Goal: Task Accomplishment & Management: Manage account settings

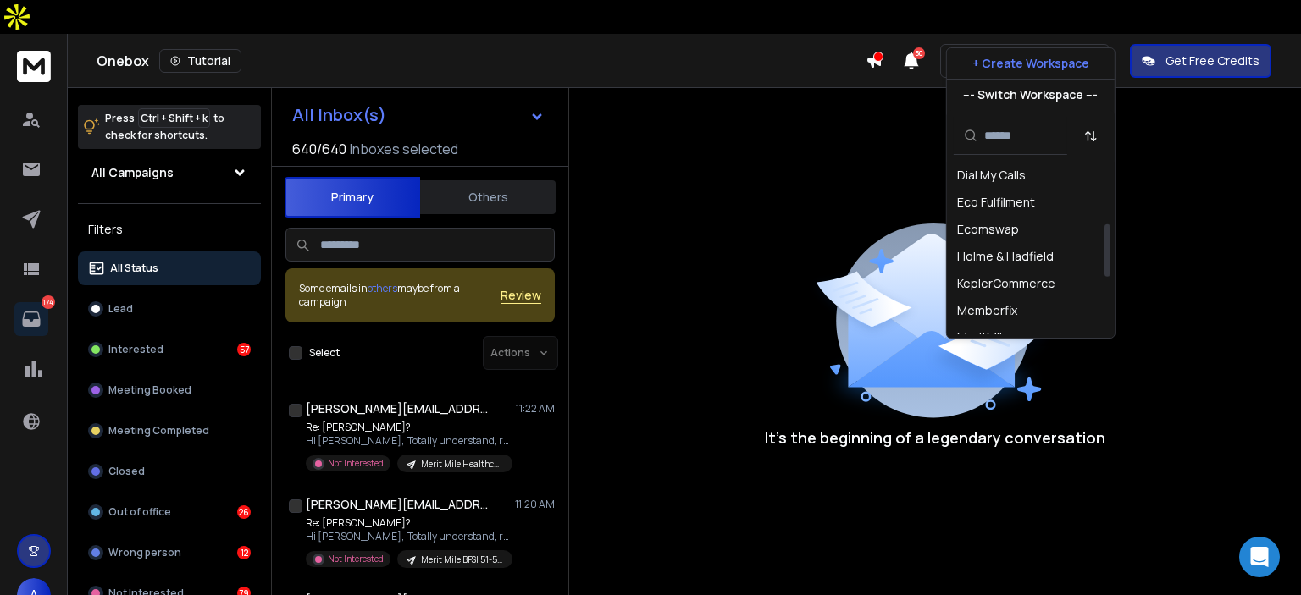
scroll to position [151, 0]
drag, startPoint x: 1109, startPoint y: 270, endPoint x: 1102, endPoint y: 229, distance: 41.2
click at [1104, 229] on div at bounding box center [1107, 239] width 6 height 52
click at [1053, 221] on div "Eco Fulfilment" at bounding box center [1030, 217] width 161 height 27
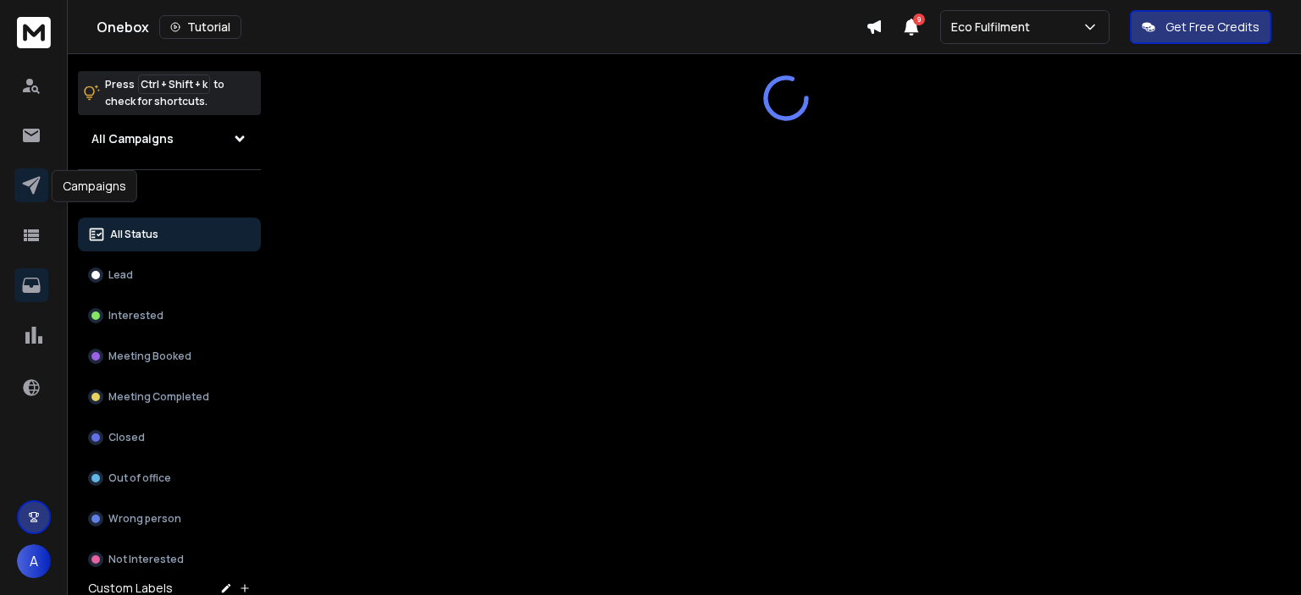
click at [33, 175] on icon at bounding box center [31, 185] width 20 height 20
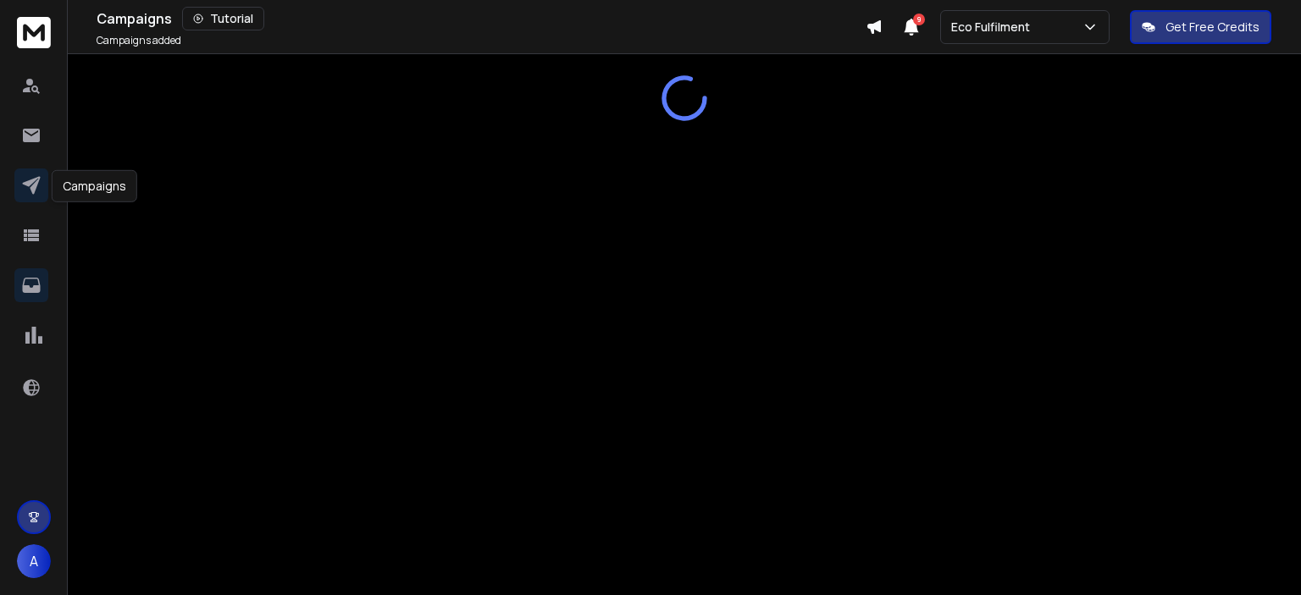
click at [42, 290] on link at bounding box center [31, 285] width 34 height 34
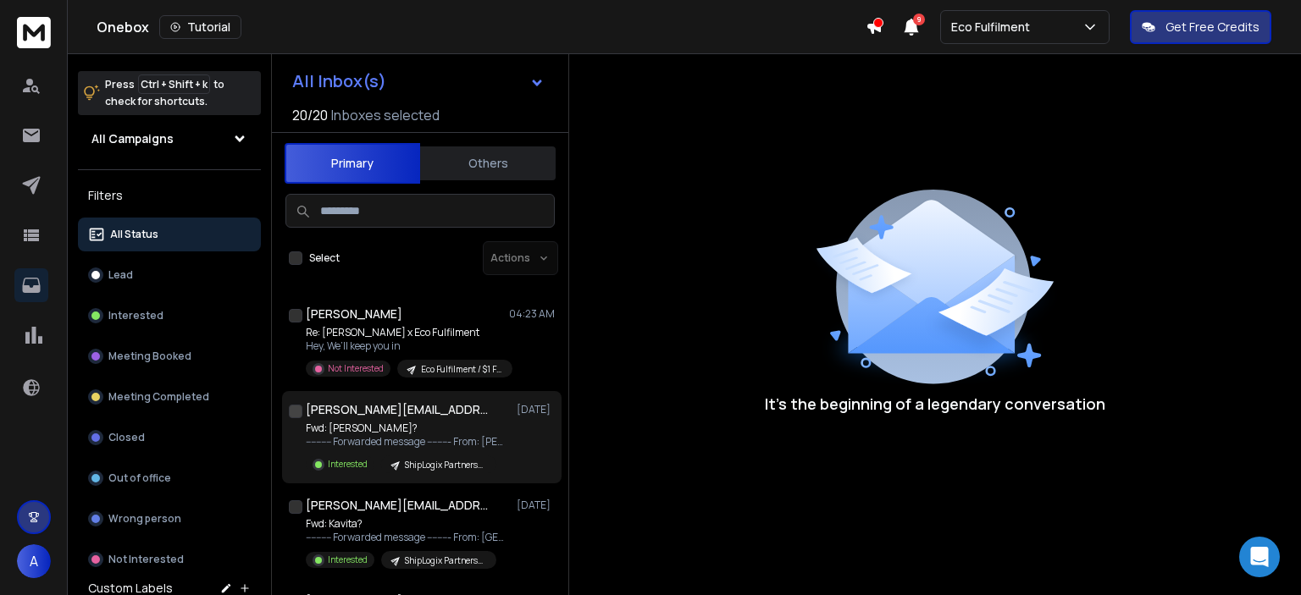
click at [449, 450] on div "Fwd: Robin? ---------- Forwarded message --------- From: Robin Interested ShipL…" at bounding box center [407, 448] width 203 height 52
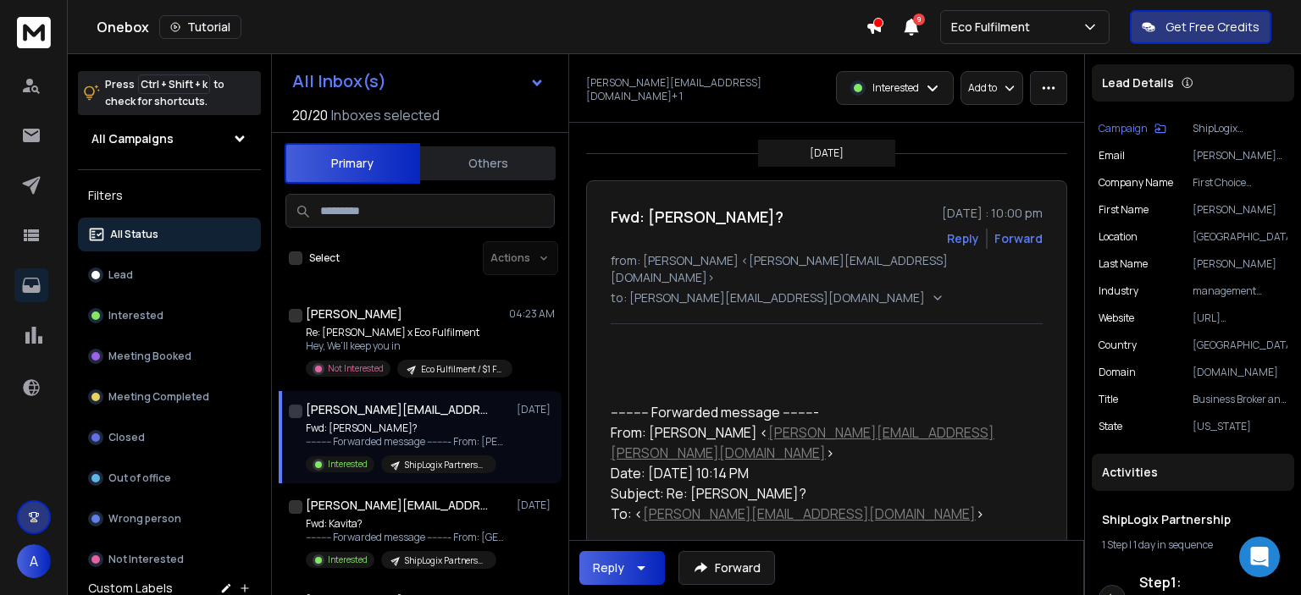
click at [1216, 180] on p "First Choice Business Brokers Los Angeles" at bounding box center [1239, 183] width 95 height 14
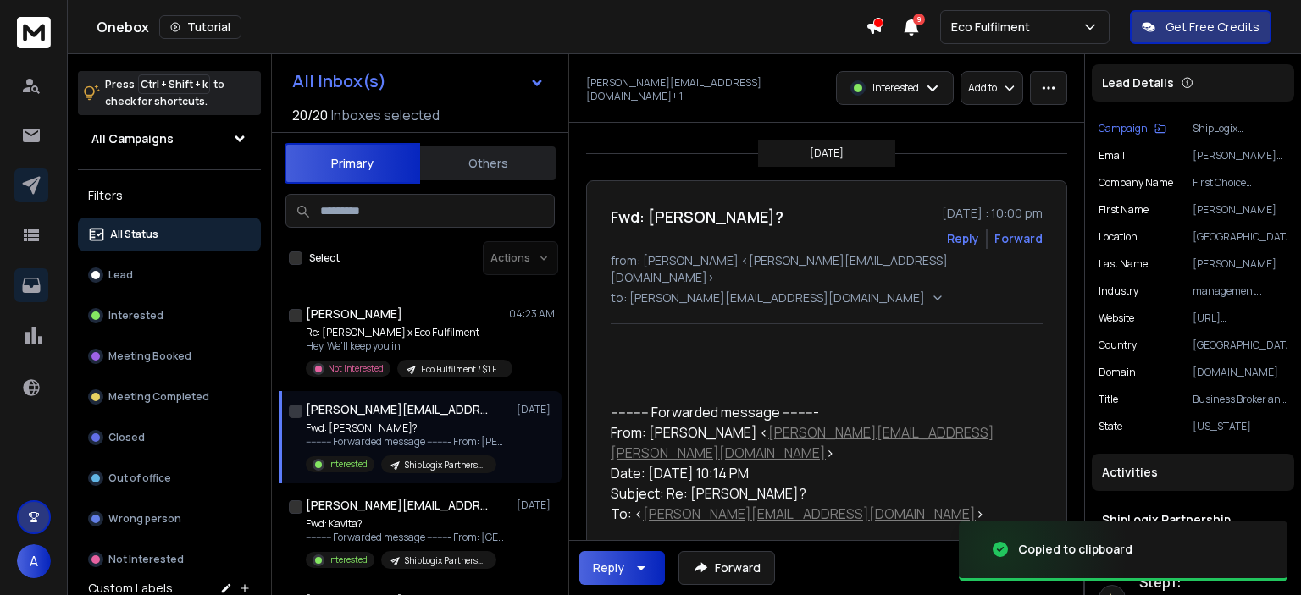
click at [27, 193] on icon at bounding box center [31, 185] width 20 height 20
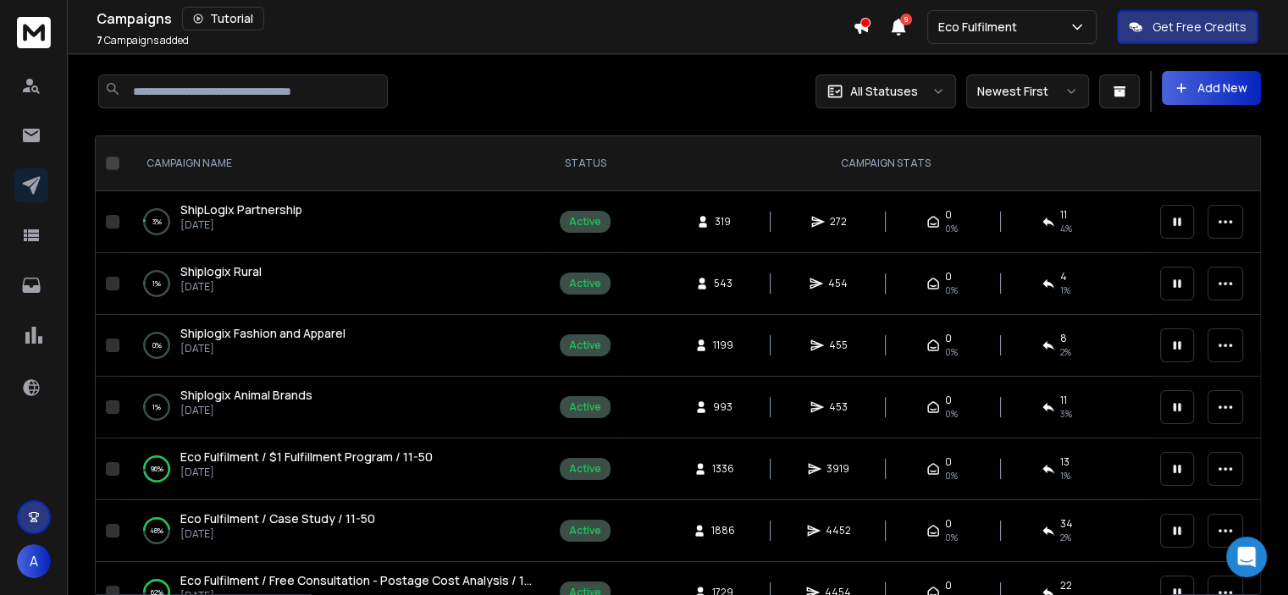
click at [364, 215] on div "3 % ShipLogix Partnership 7 days ago" at bounding box center [338, 222] width 390 height 41
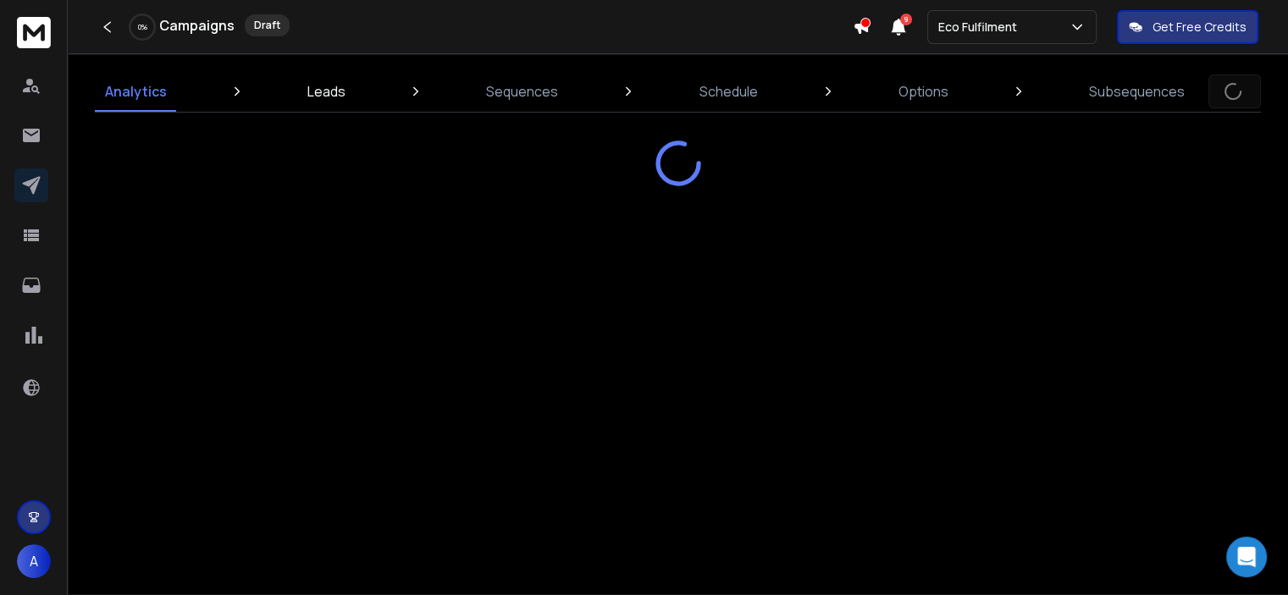
click at [329, 87] on p "Leads" at bounding box center [326, 91] width 38 height 20
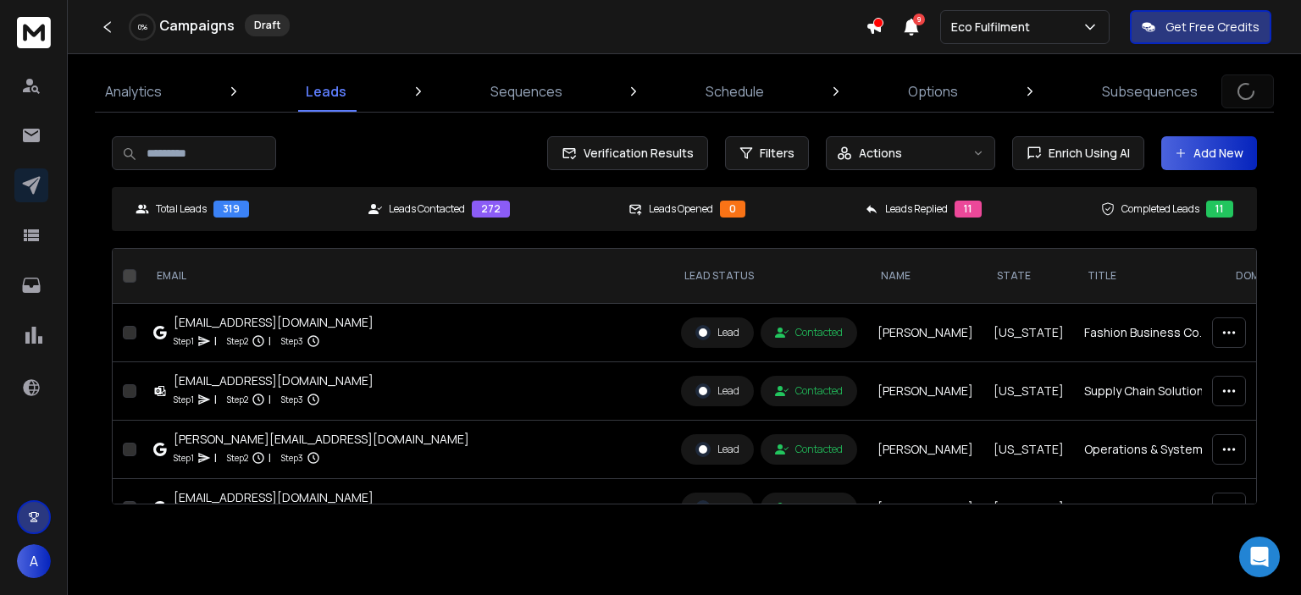
click at [1210, 155] on button "Add New" at bounding box center [1209, 153] width 96 height 34
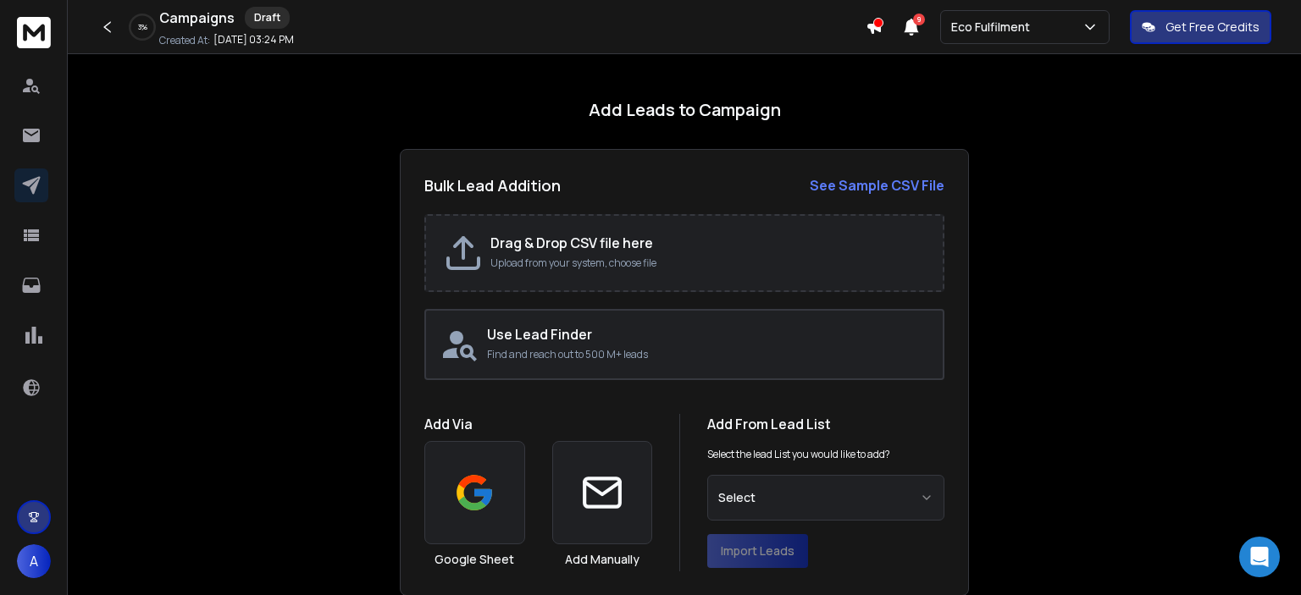
click at [510, 233] on h2 "Drag & Drop CSV file here" at bounding box center [707, 243] width 435 height 20
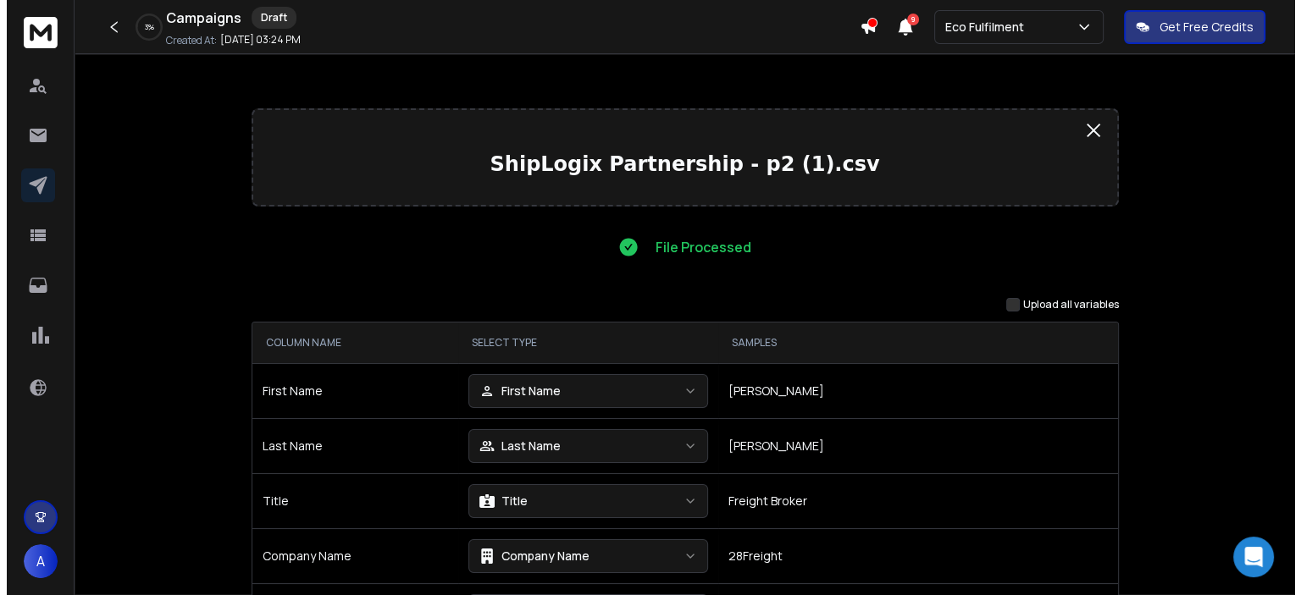
scroll to position [282, 0]
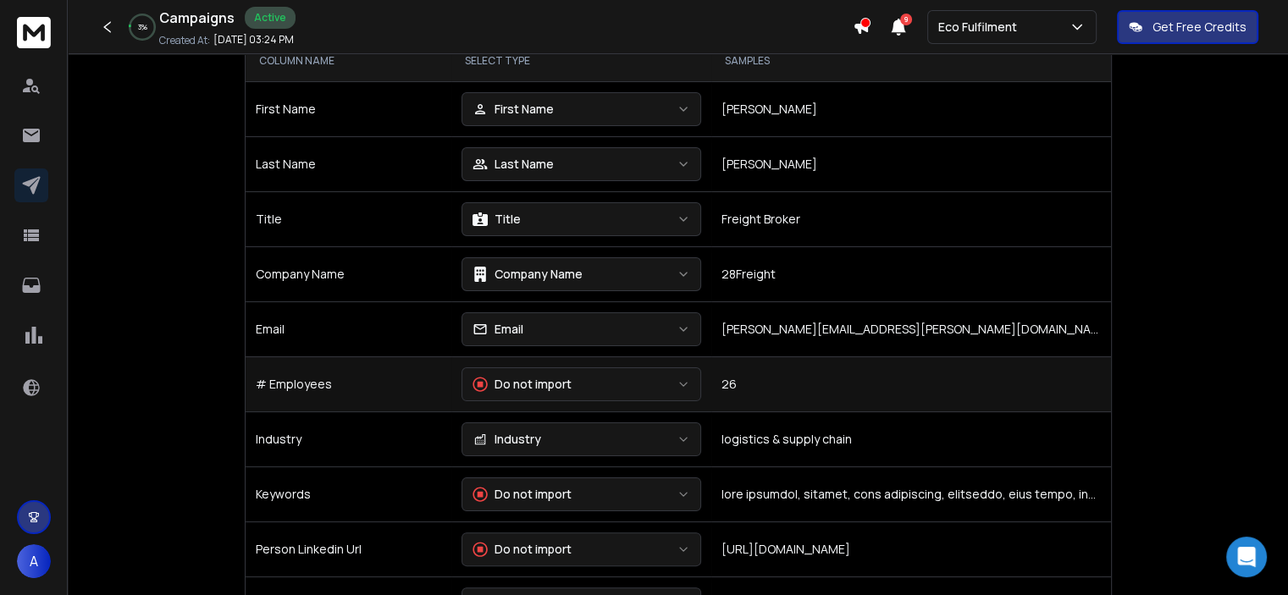
click at [545, 387] on div "Do not import" at bounding box center [521, 384] width 99 height 17
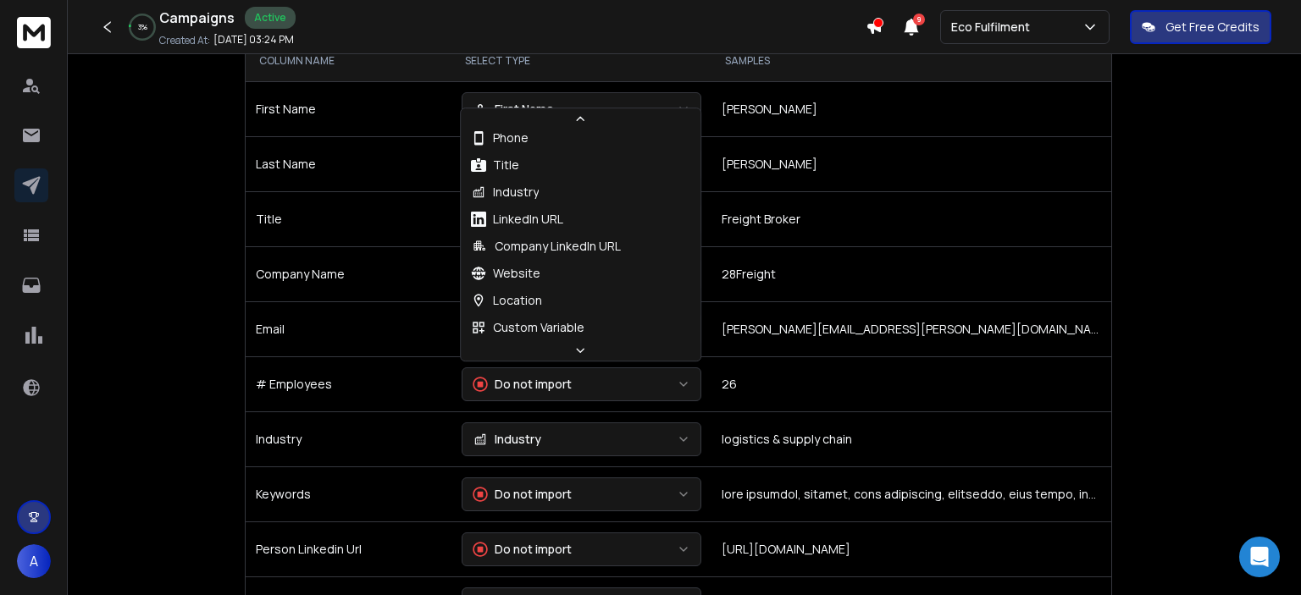
scroll to position [153, 0]
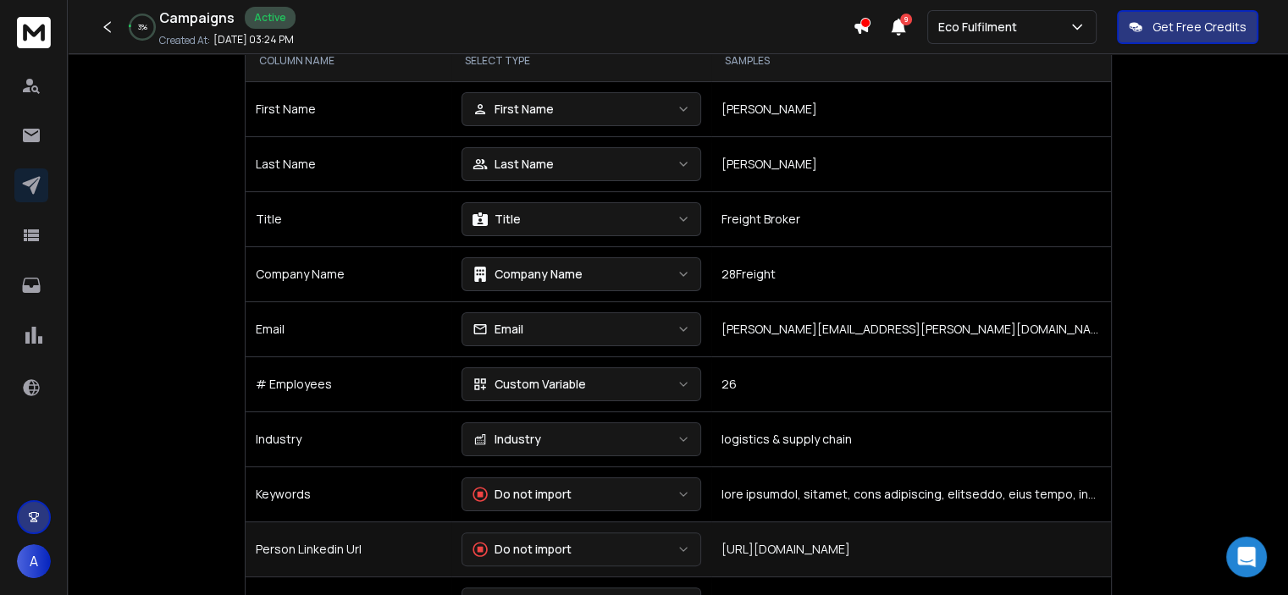
click at [579, 539] on button "Do not import" at bounding box center [581, 550] width 240 height 34
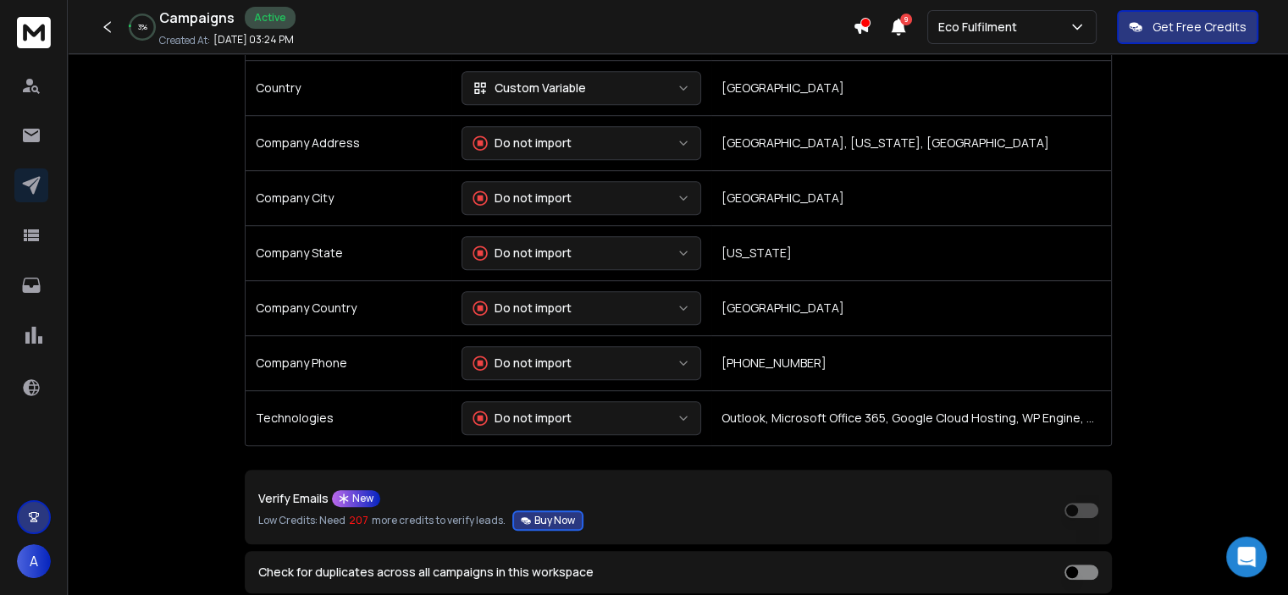
scroll to position [1236, 0]
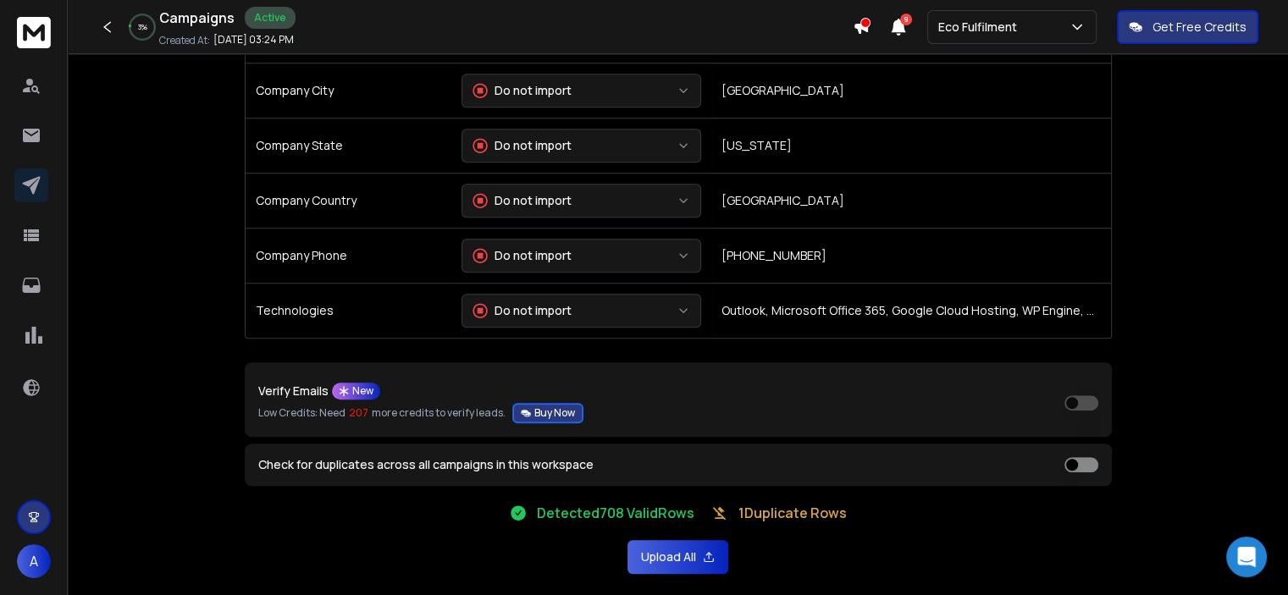
click at [662, 544] on button "Upload All" at bounding box center [677, 557] width 101 height 34
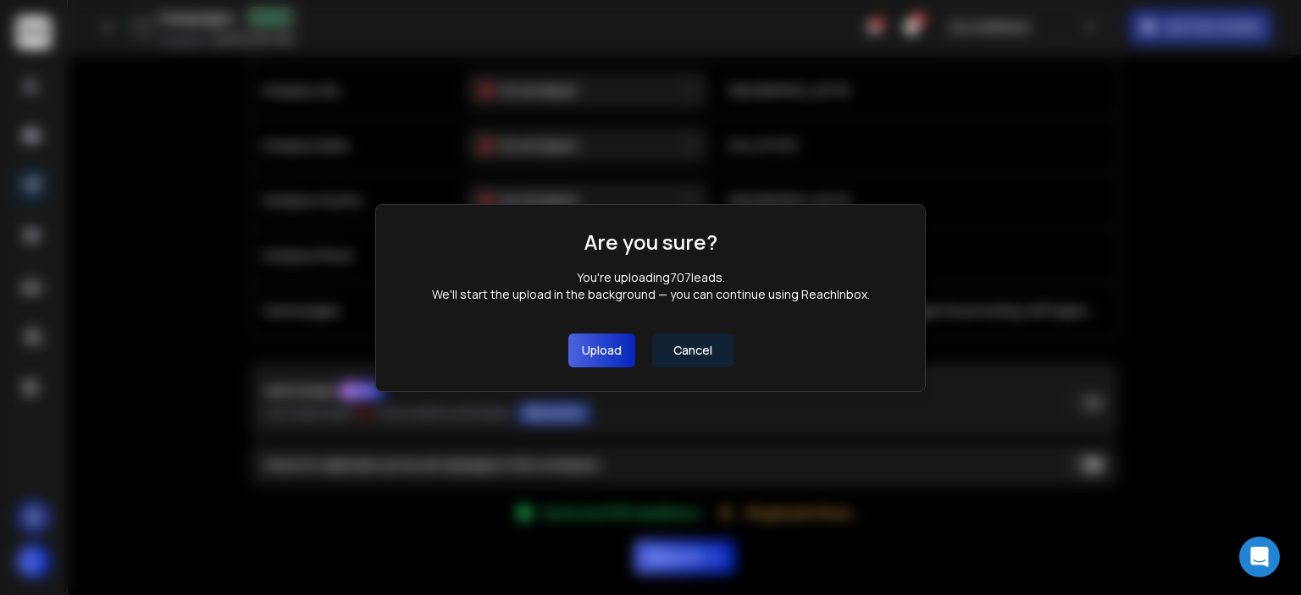
click at [598, 357] on button "Upload" at bounding box center [601, 351] width 67 height 34
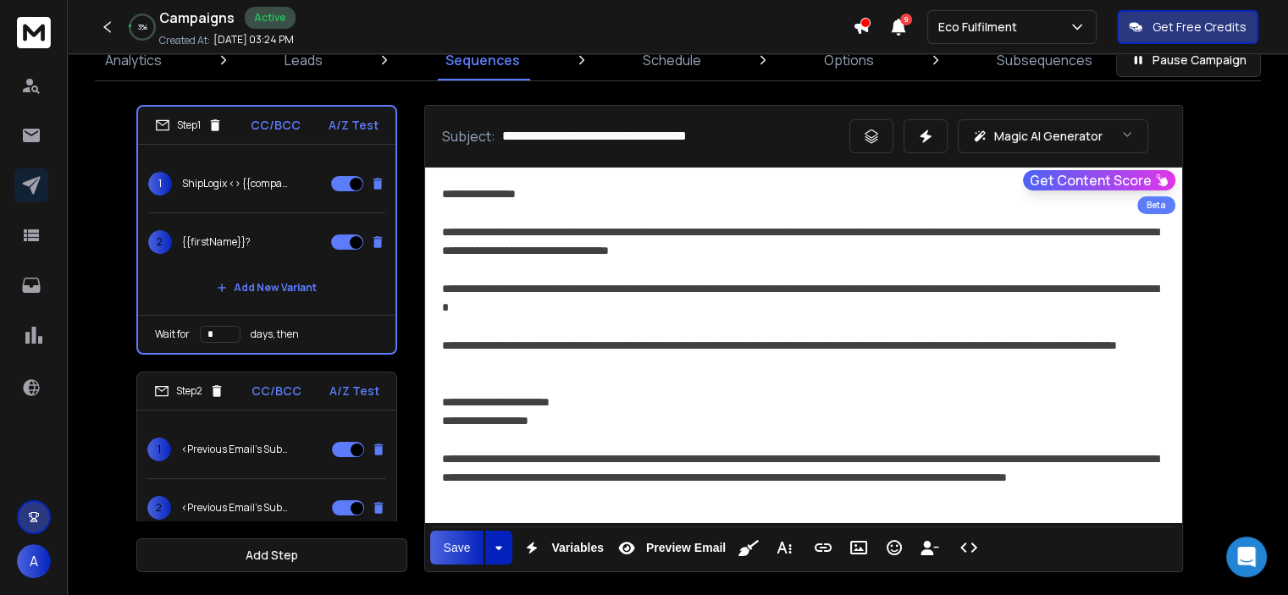
scroll to position [282, 0]
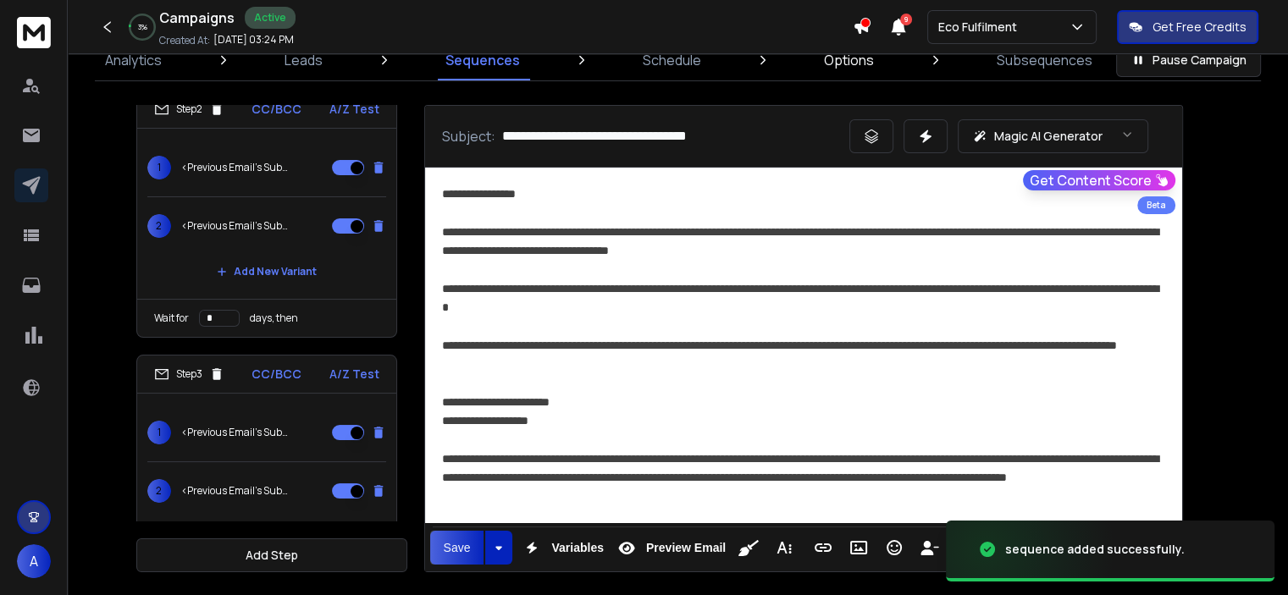
click at [836, 69] on p "Options" at bounding box center [849, 60] width 50 height 20
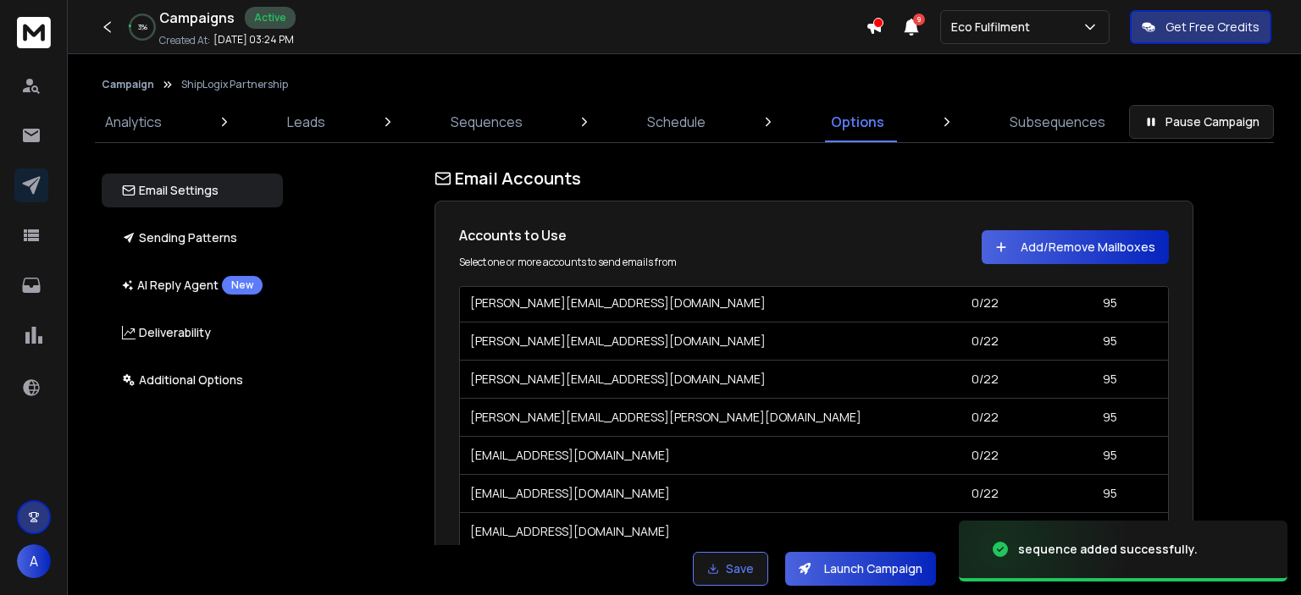
scroll to position [1129, 0]
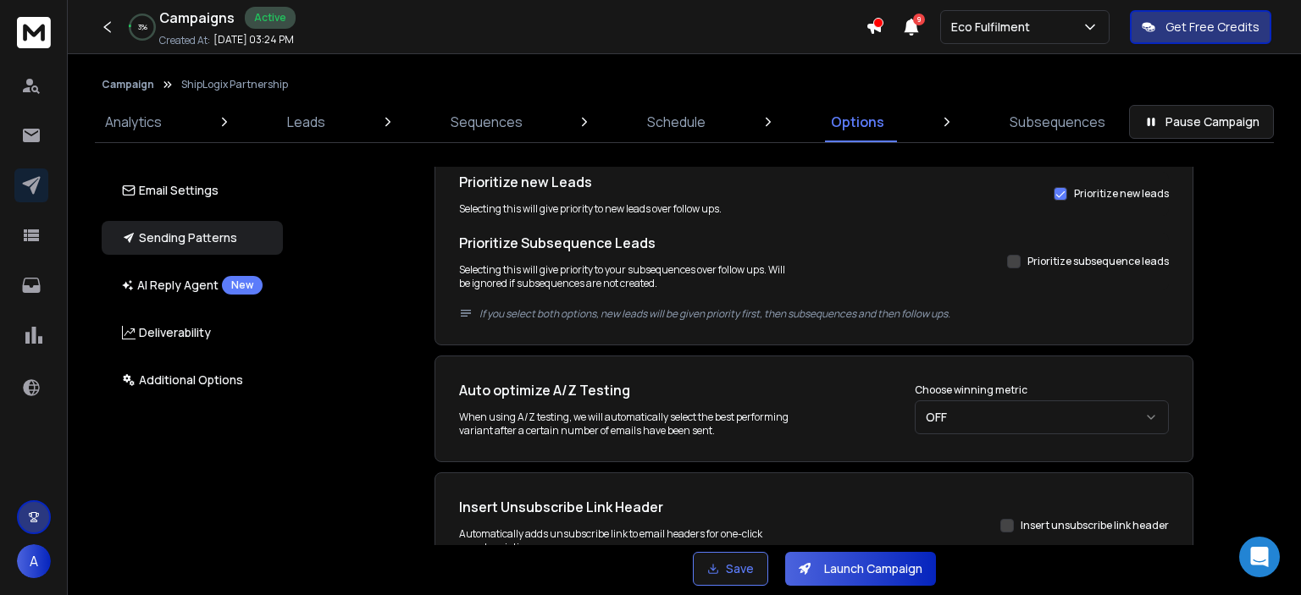
drag, startPoint x: 722, startPoint y: 575, endPoint x: 732, endPoint y: 594, distance: 21.2
click at [724, 583] on button "Save" at bounding box center [730, 569] width 75 height 34
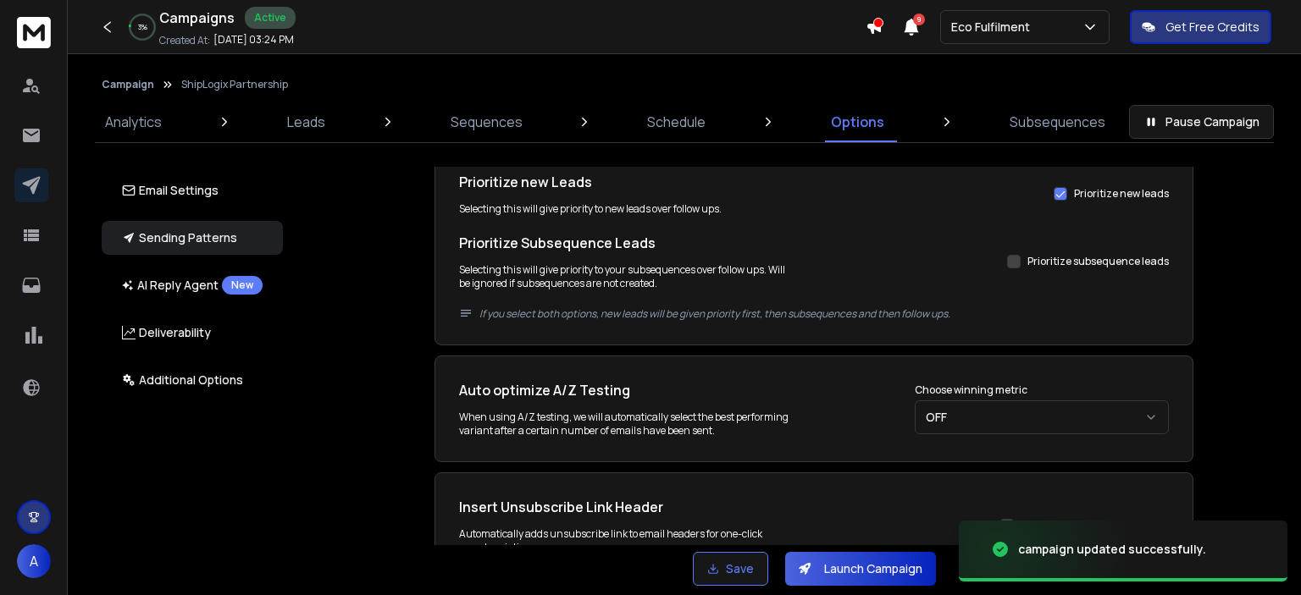
click at [843, 575] on button "Launch Campaign" at bounding box center [860, 569] width 151 height 34
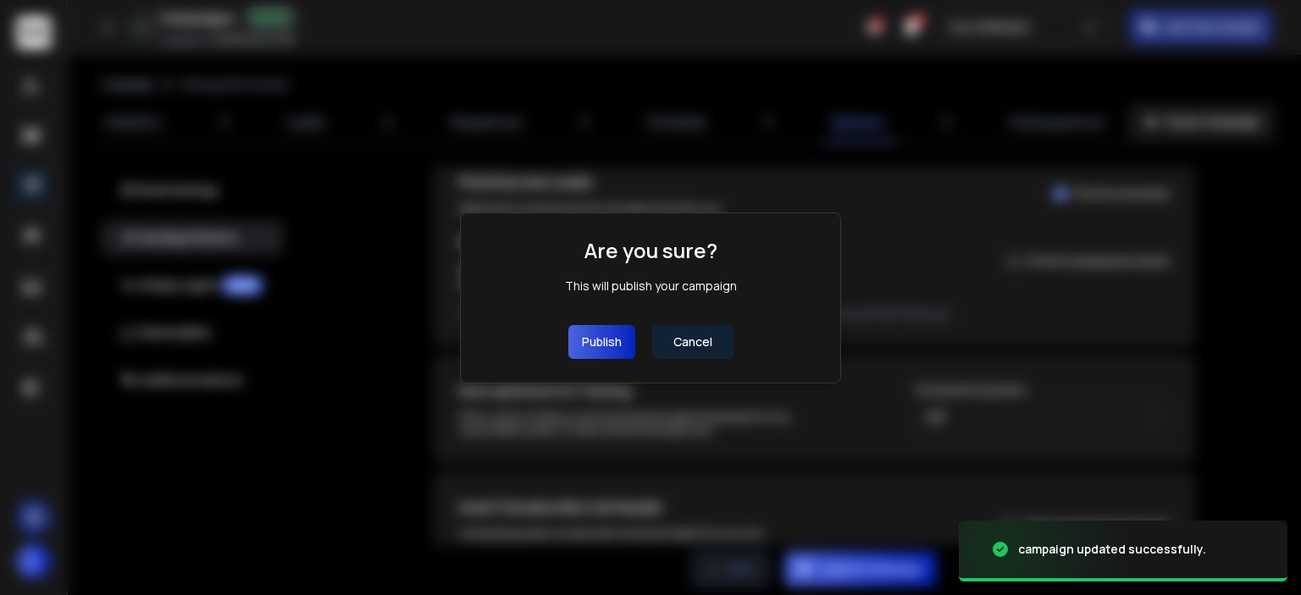
click at [583, 343] on button "Publish" at bounding box center [601, 342] width 67 height 34
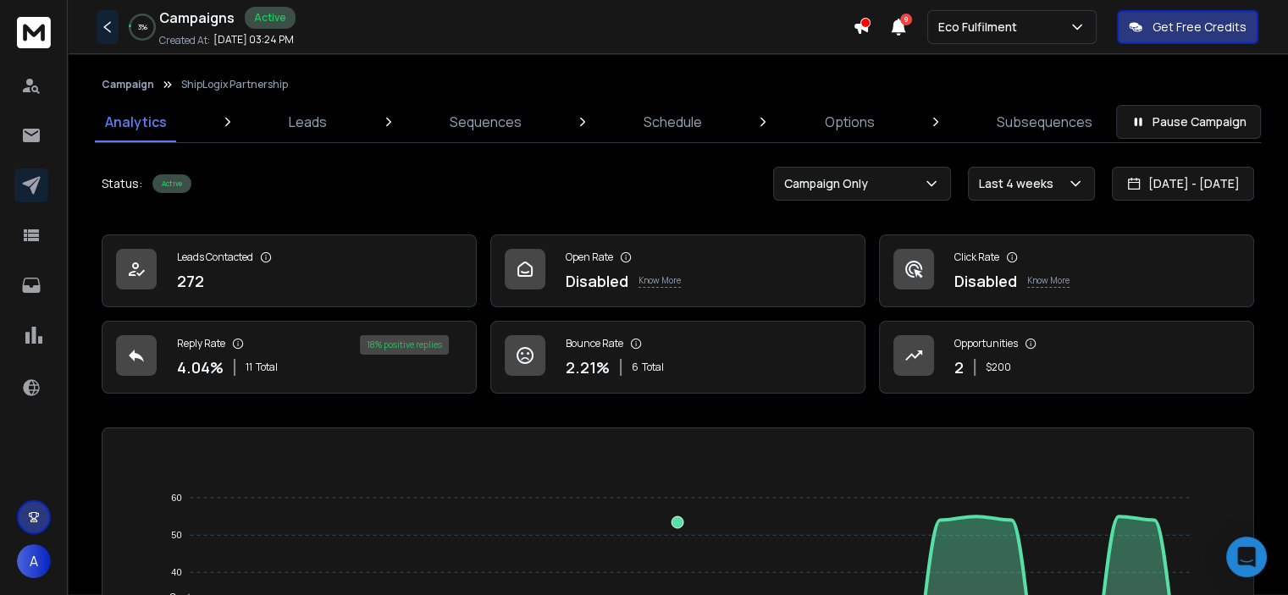
click at [106, 33] on icon at bounding box center [107, 26] width 15 height 15
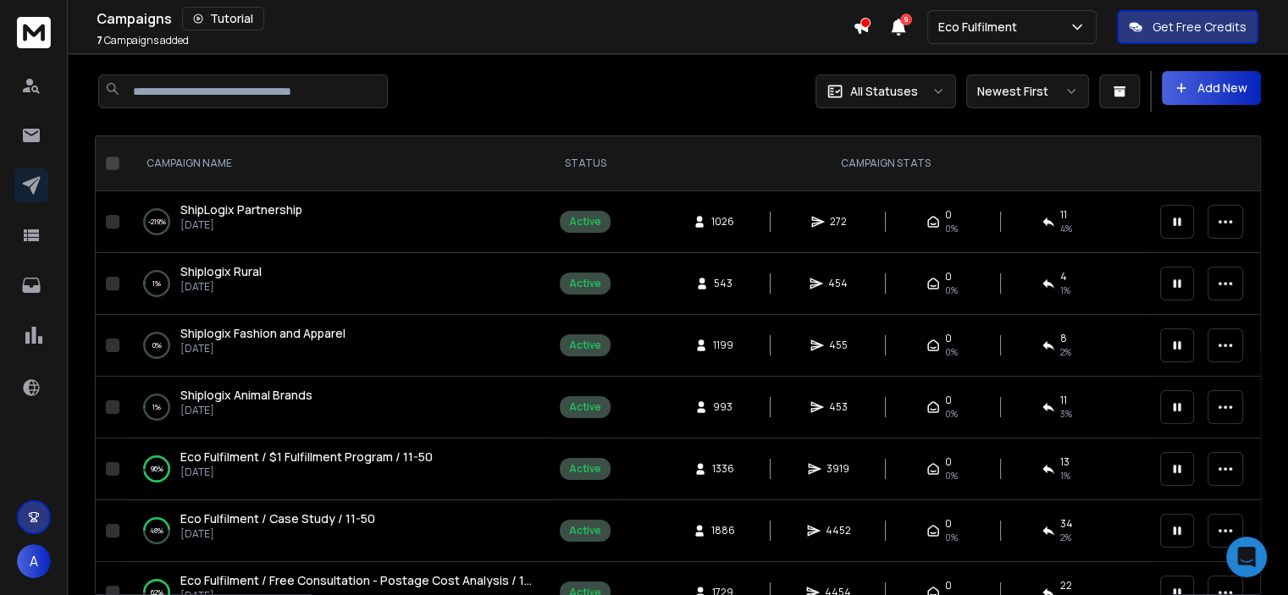
click at [240, 294] on div "Shiplogix Rural 15 days ago" at bounding box center [220, 283] width 81 height 41
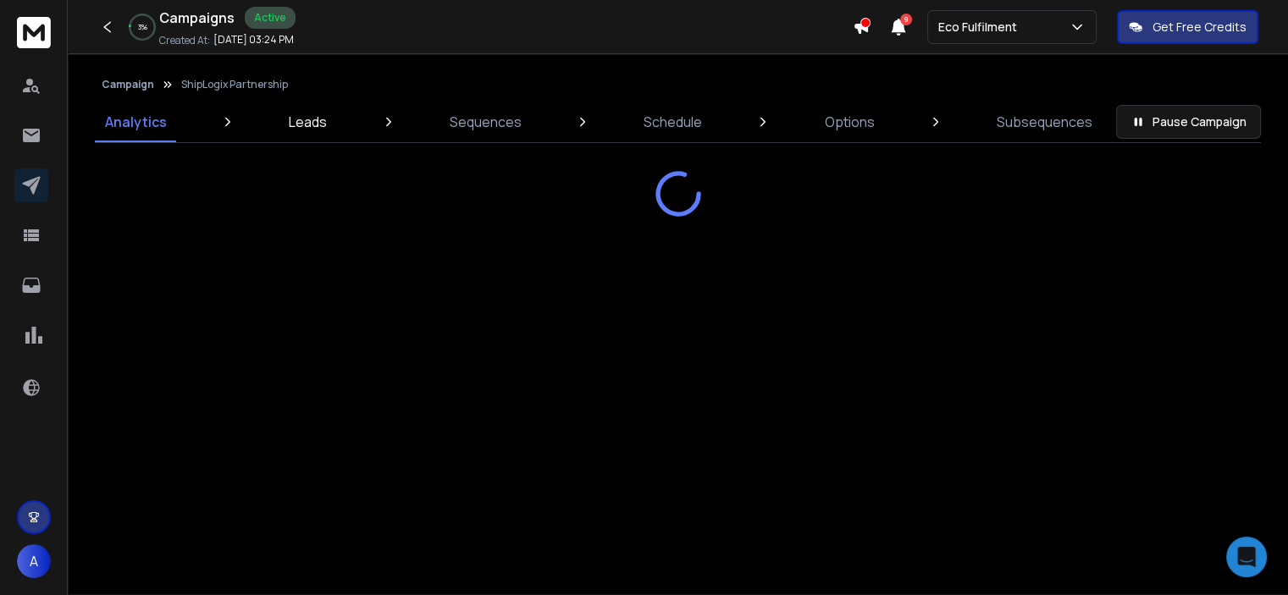
click at [290, 134] on link "Leads" at bounding box center [308, 122] width 58 height 41
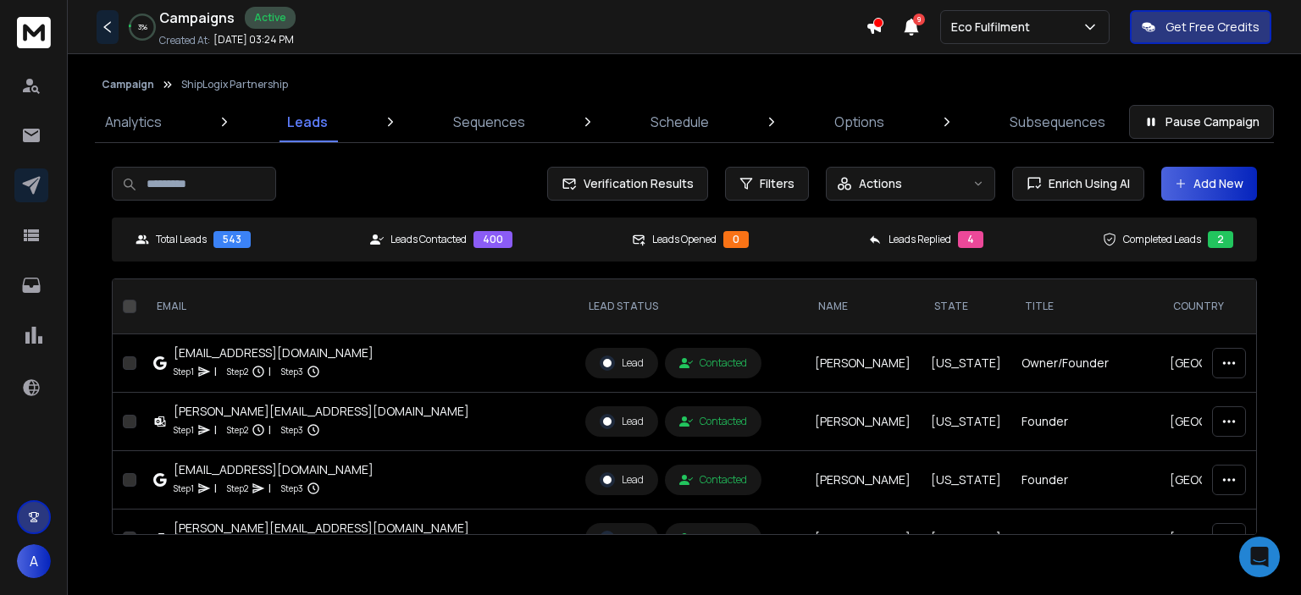
click at [112, 30] on icon at bounding box center [107, 26] width 15 height 15
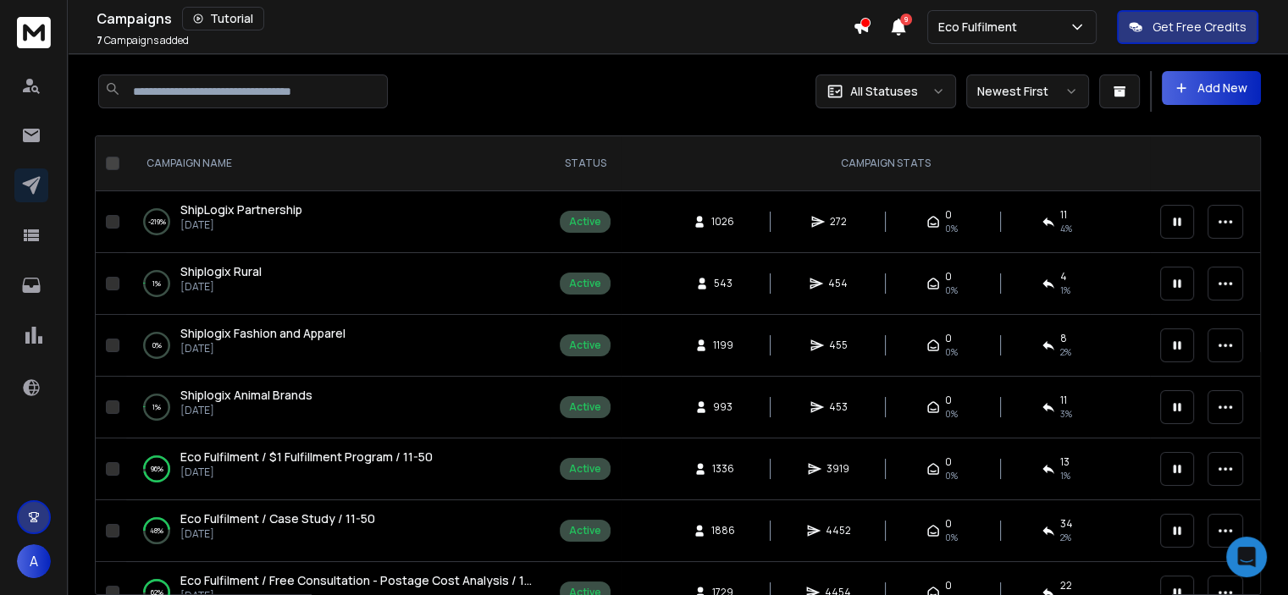
click at [291, 278] on div "1 % Shiplogix Rural 15 days ago" at bounding box center [338, 283] width 390 height 41
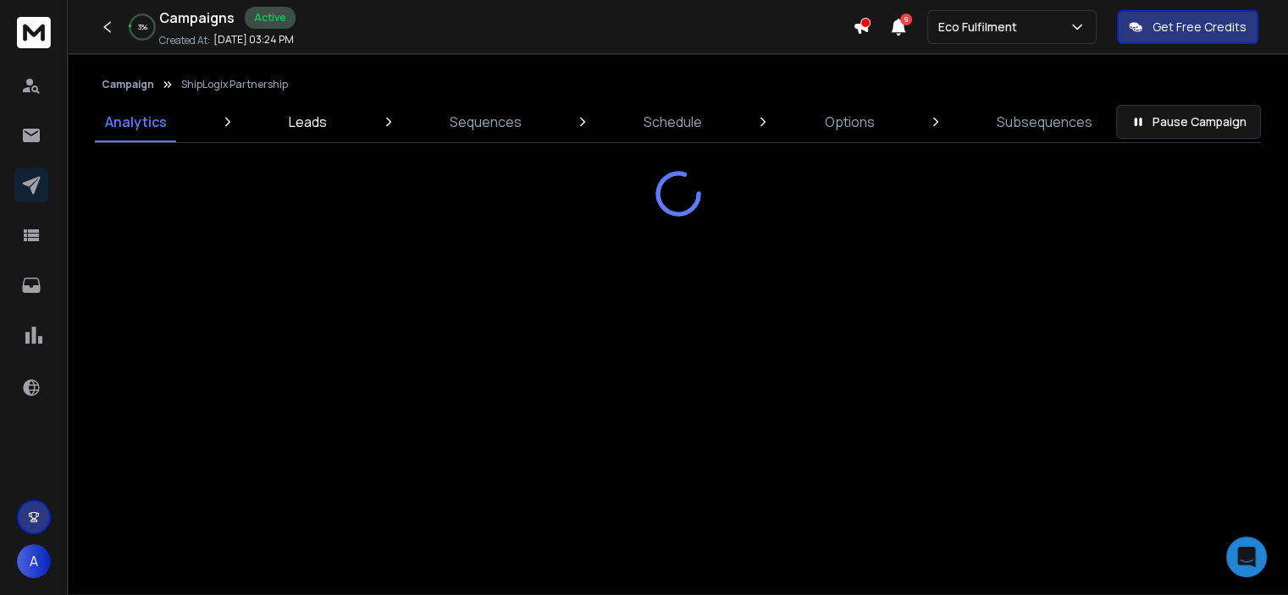
click at [299, 134] on link "Leads" at bounding box center [308, 122] width 58 height 41
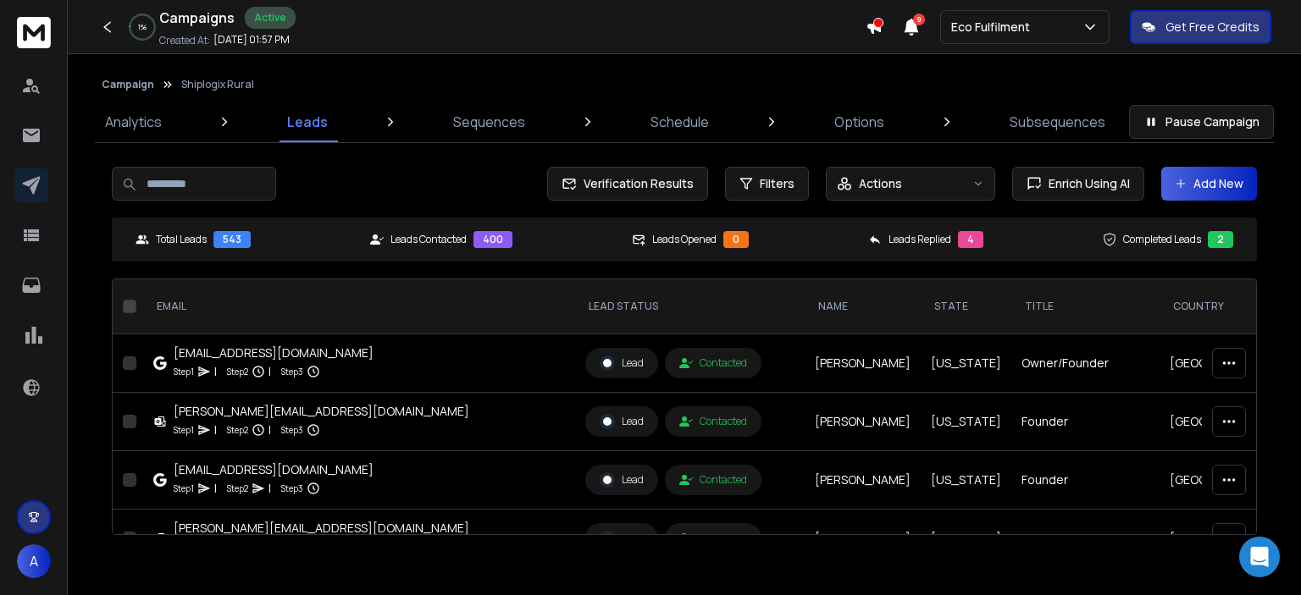
click at [1227, 187] on button "Add New" at bounding box center [1209, 184] width 96 height 34
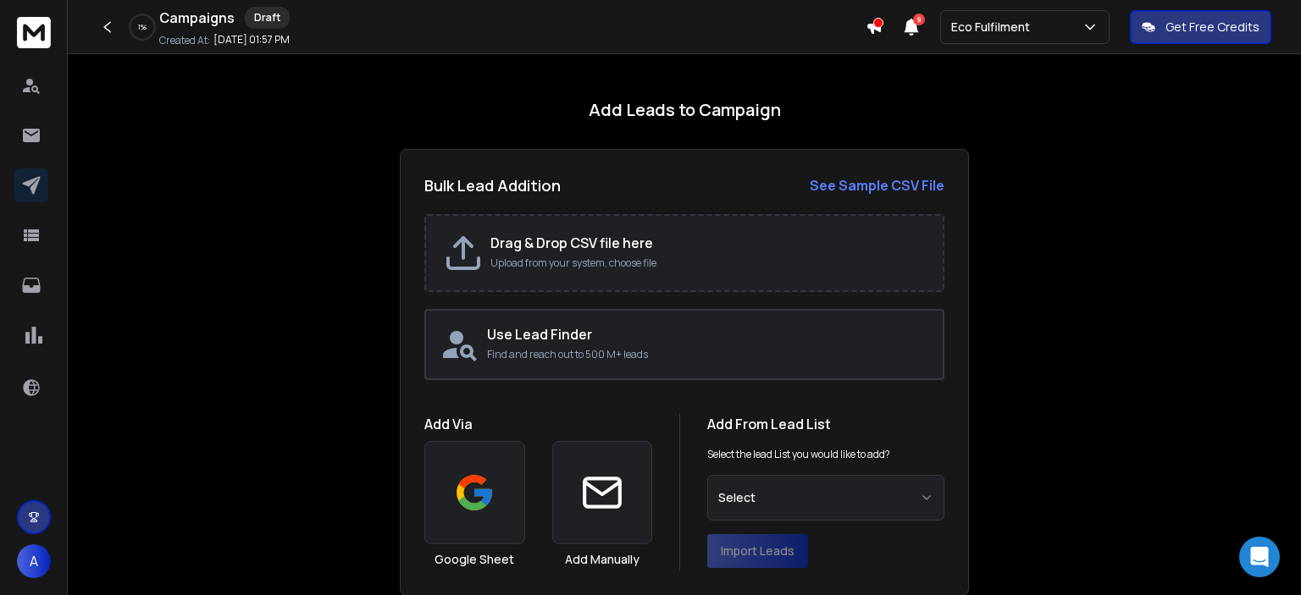
click at [524, 236] on h2 "Drag & Drop CSV file here" at bounding box center [707, 243] width 435 height 20
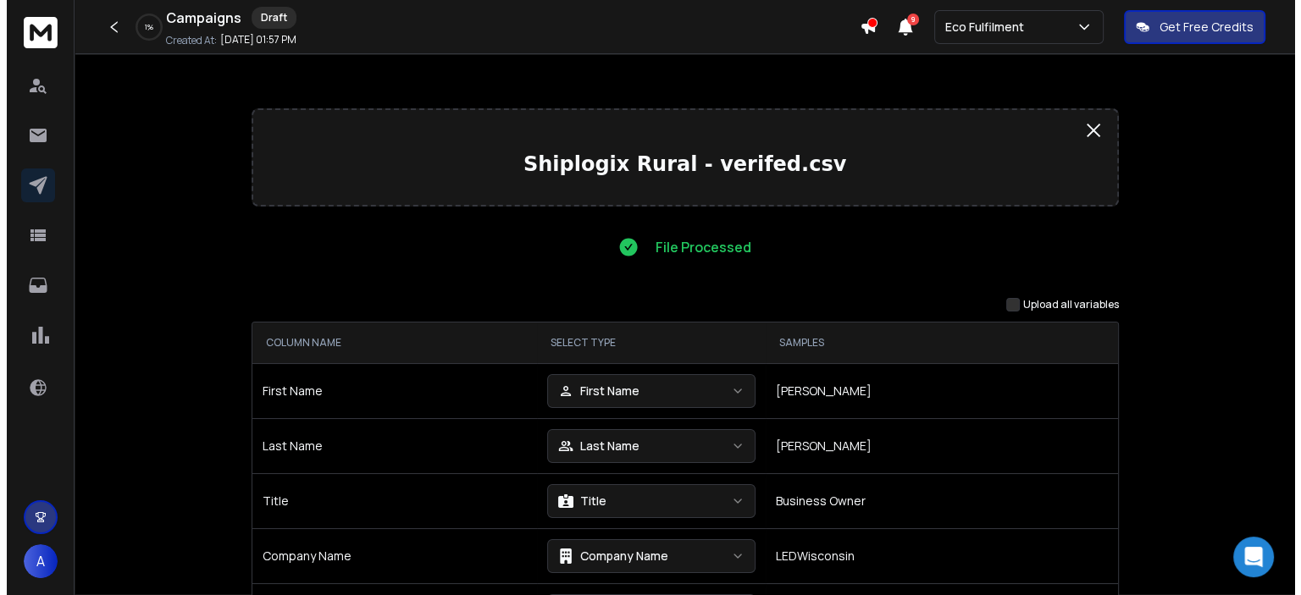
scroll to position [282, 0]
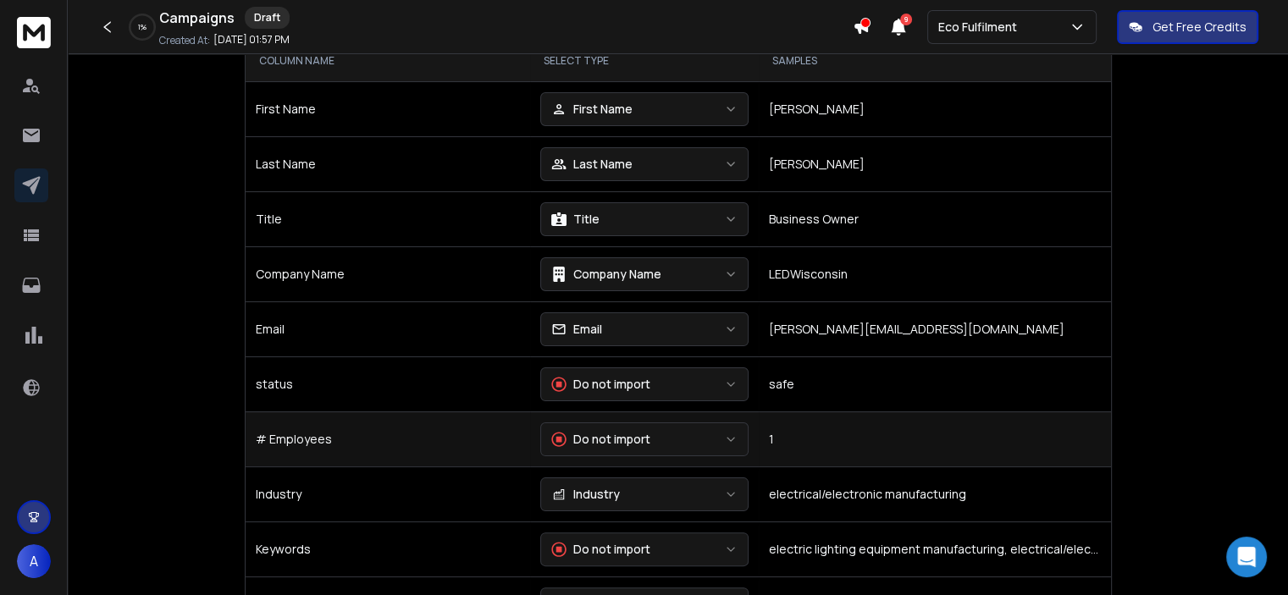
click at [590, 431] on div "Do not import" at bounding box center [600, 439] width 99 height 17
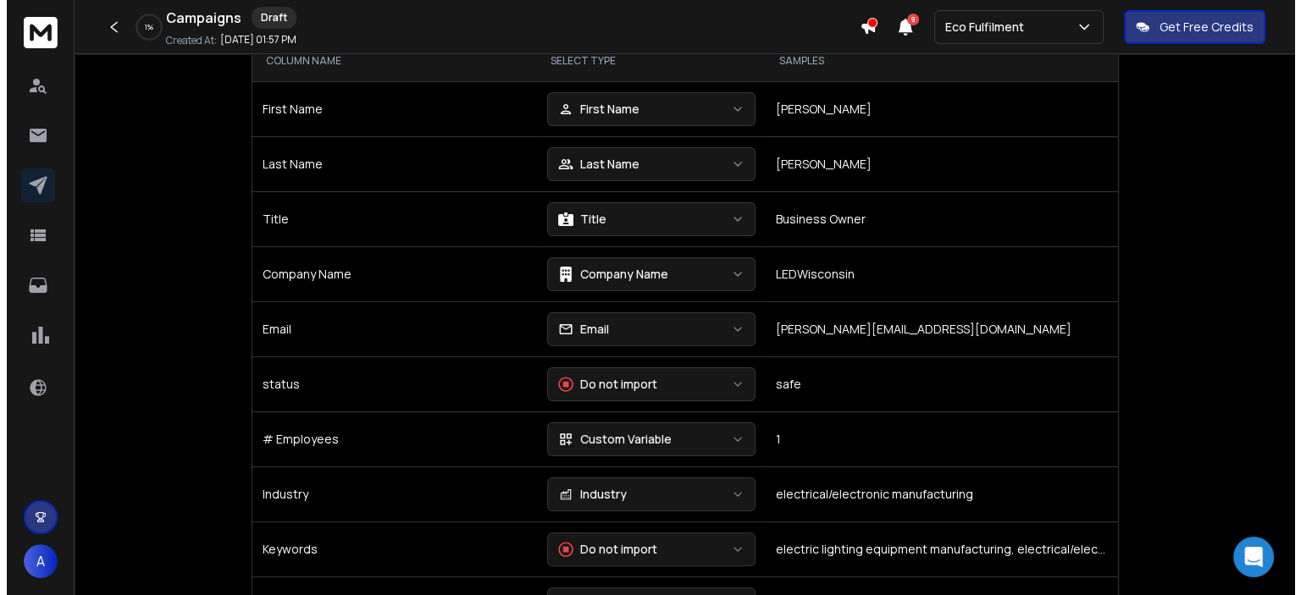
scroll to position [564, 0]
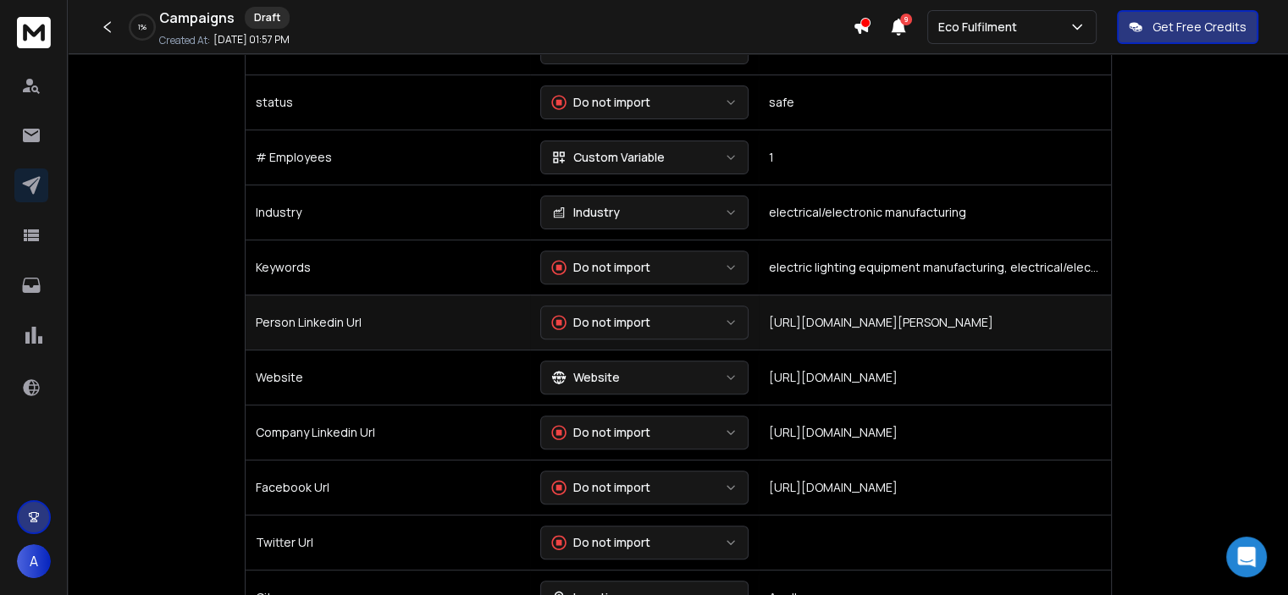
click at [595, 324] on div "Do not import" at bounding box center [600, 322] width 99 height 17
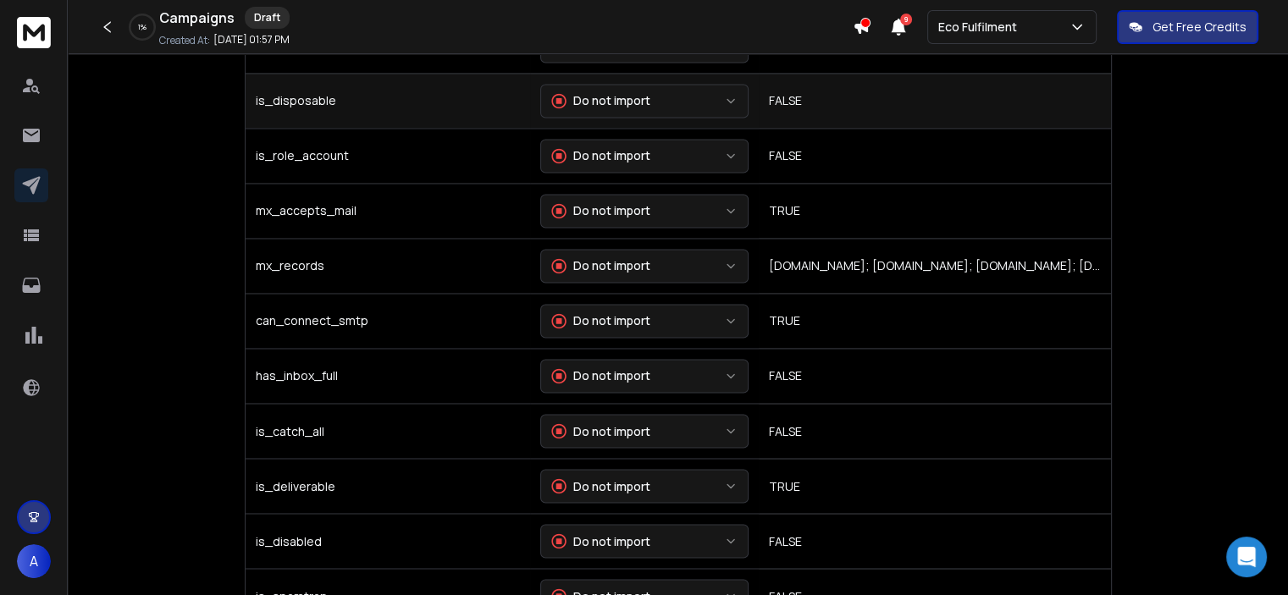
scroll to position [3157, 0]
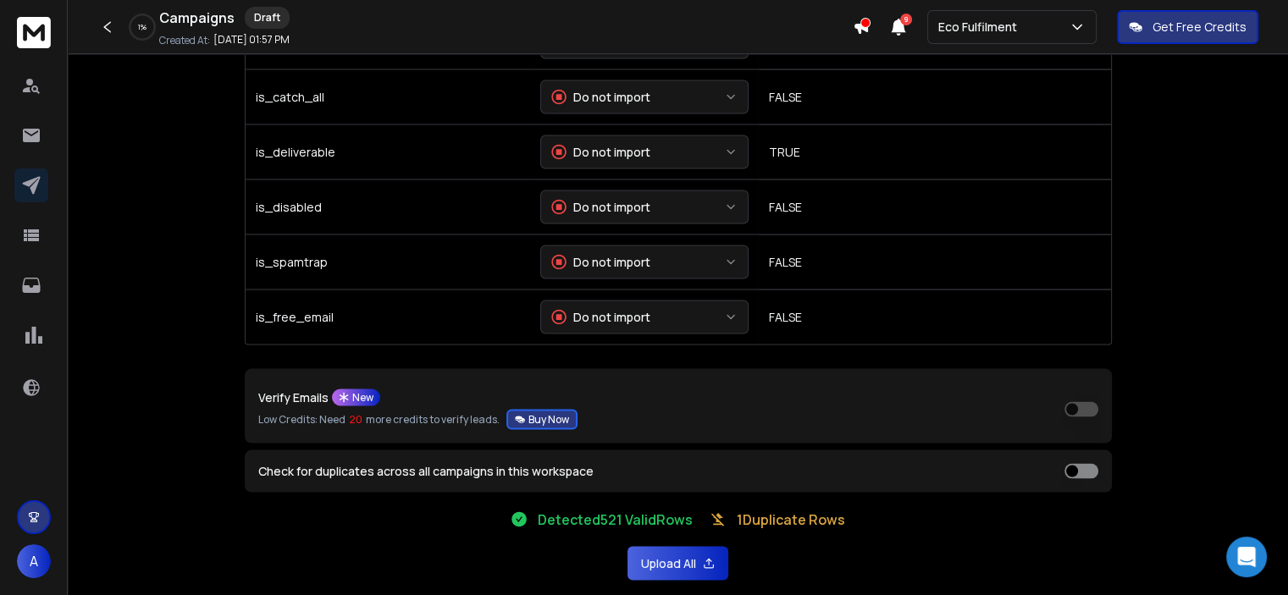
click at [665, 559] on button "Upload All" at bounding box center [677, 563] width 101 height 34
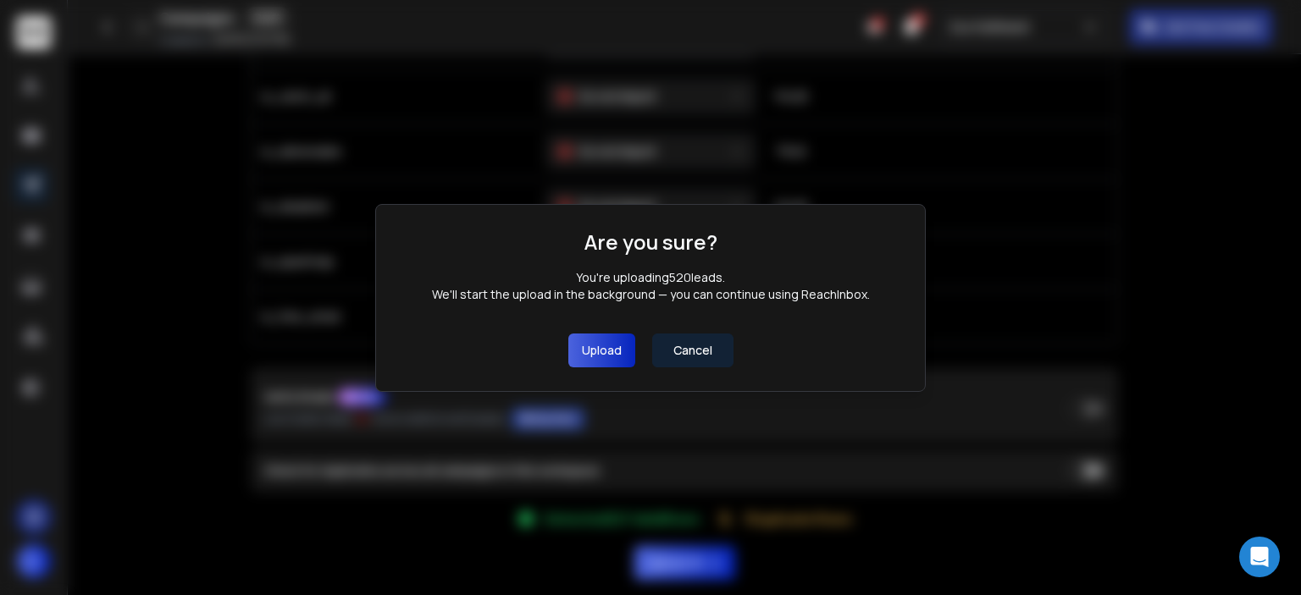
click at [590, 343] on button "Upload" at bounding box center [601, 351] width 67 height 34
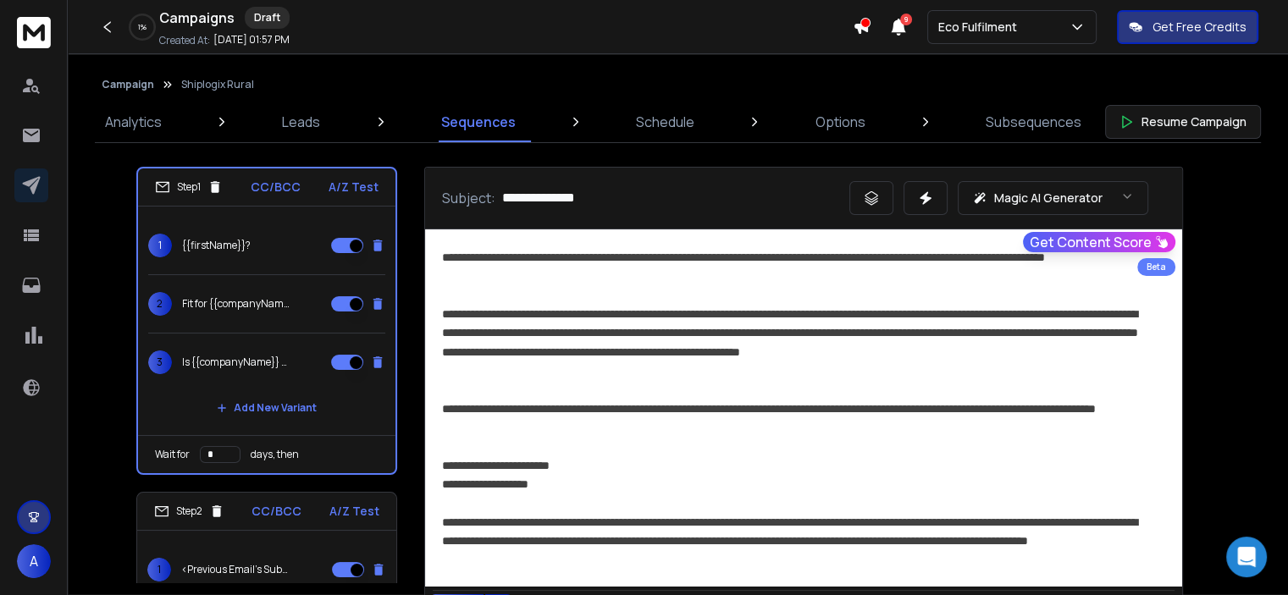
scroll to position [64, 0]
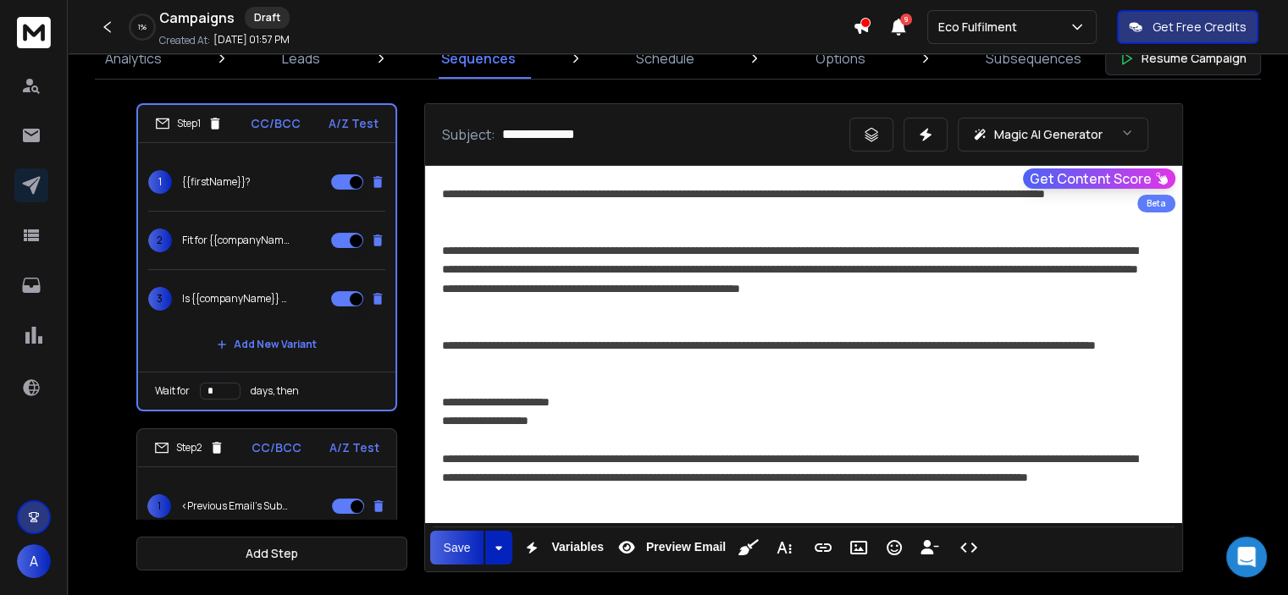
click at [244, 236] on p "Fit for {{companyName}}?" at bounding box center [236, 241] width 108 height 14
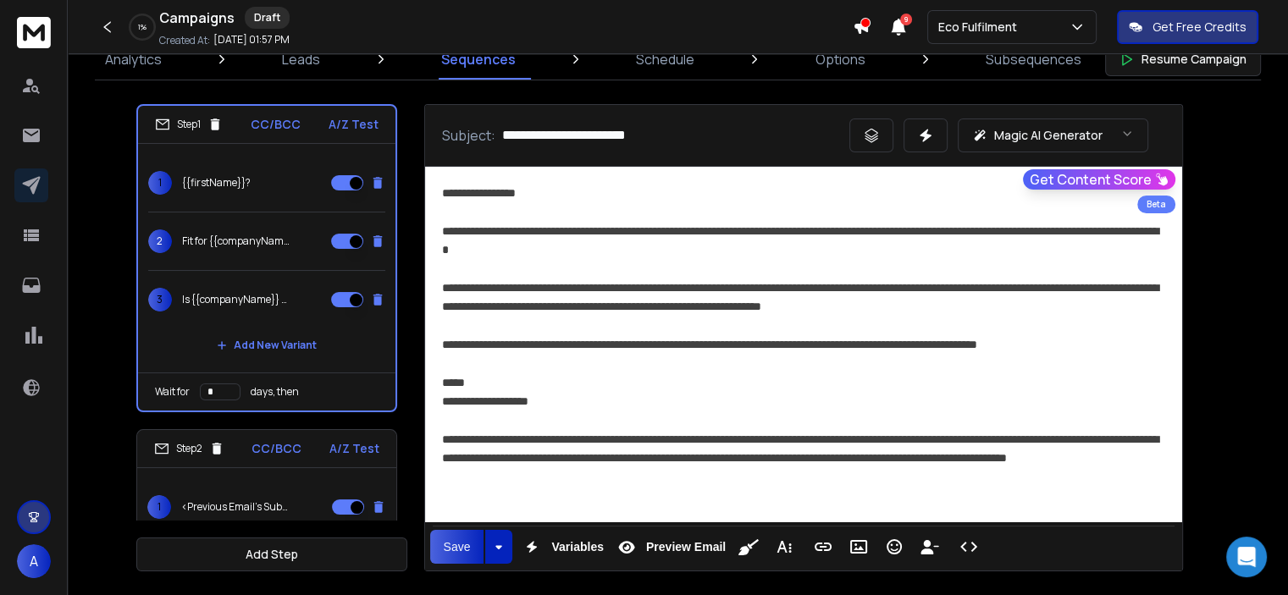
scroll to position [62, 0]
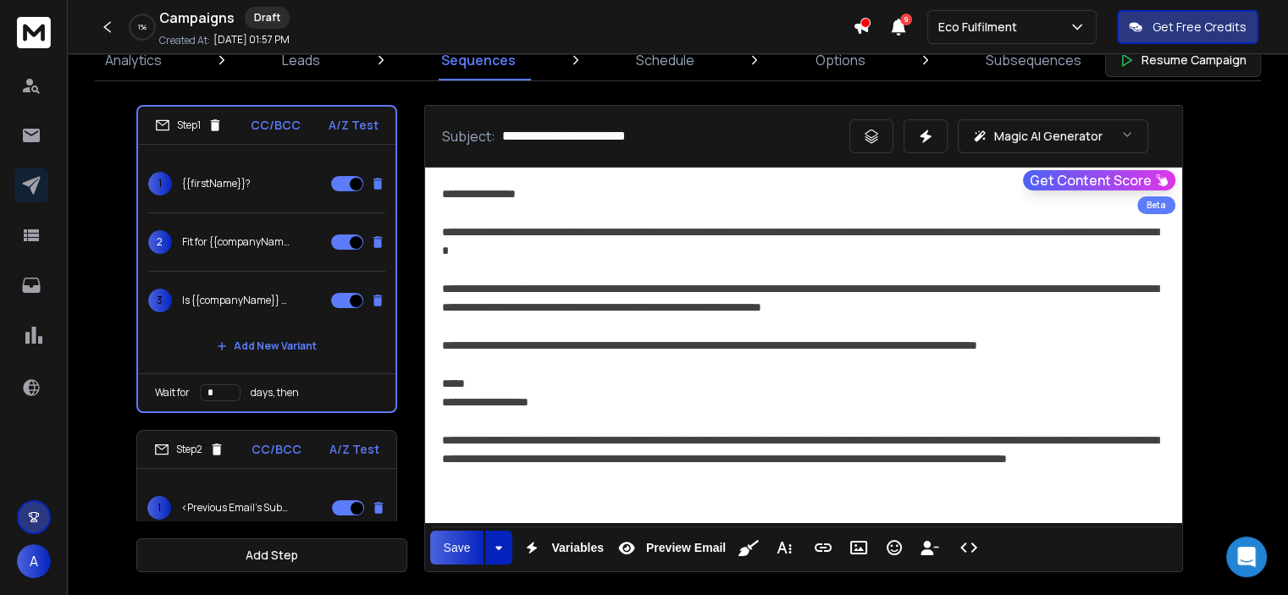
click at [210, 294] on p "Is {{companyName}} still paying retail shipping rates?" at bounding box center [236, 301] width 108 height 14
type input "**********"
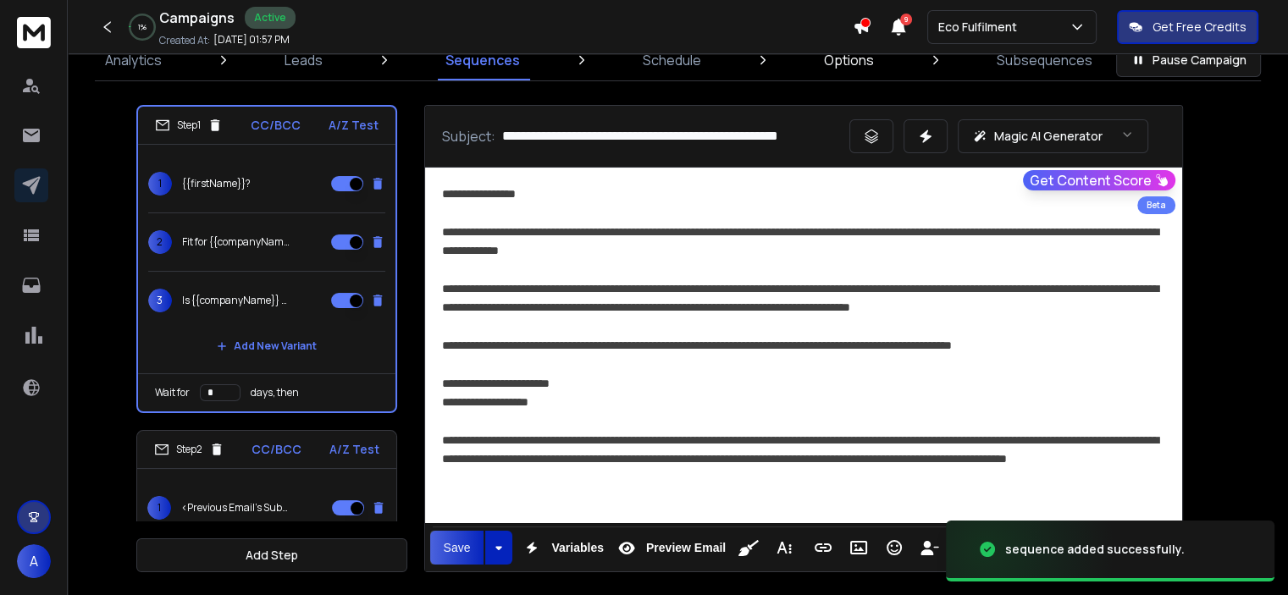
click at [849, 63] on p "Options" at bounding box center [849, 60] width 50 height 20
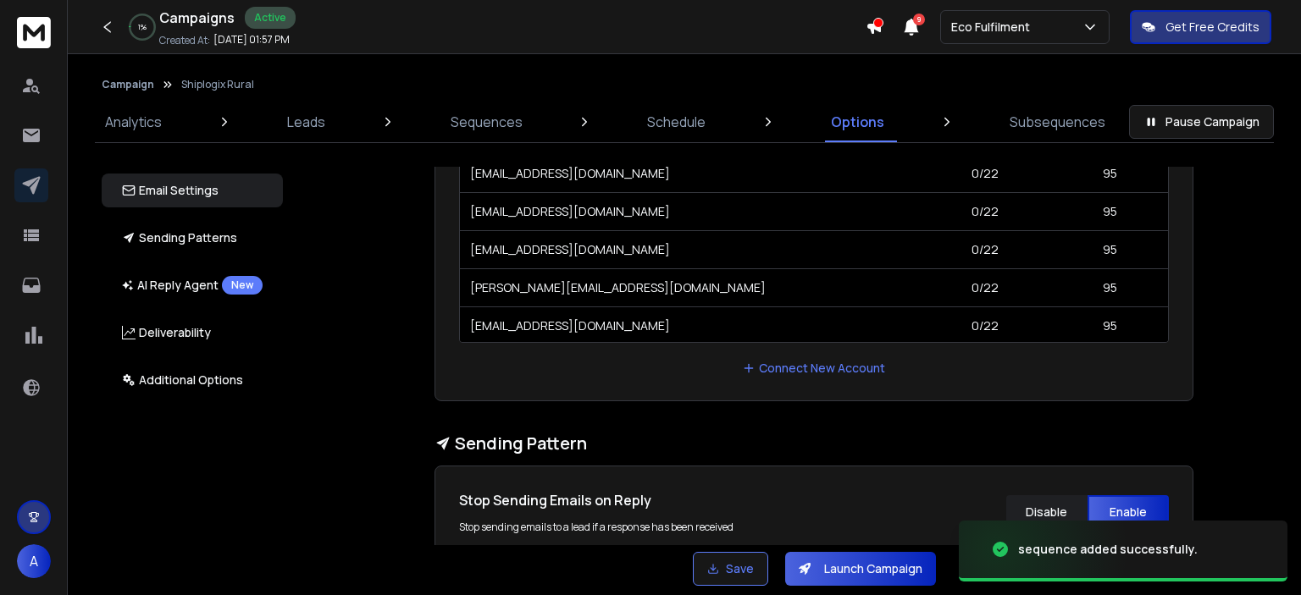
scroll to position [564, 0]
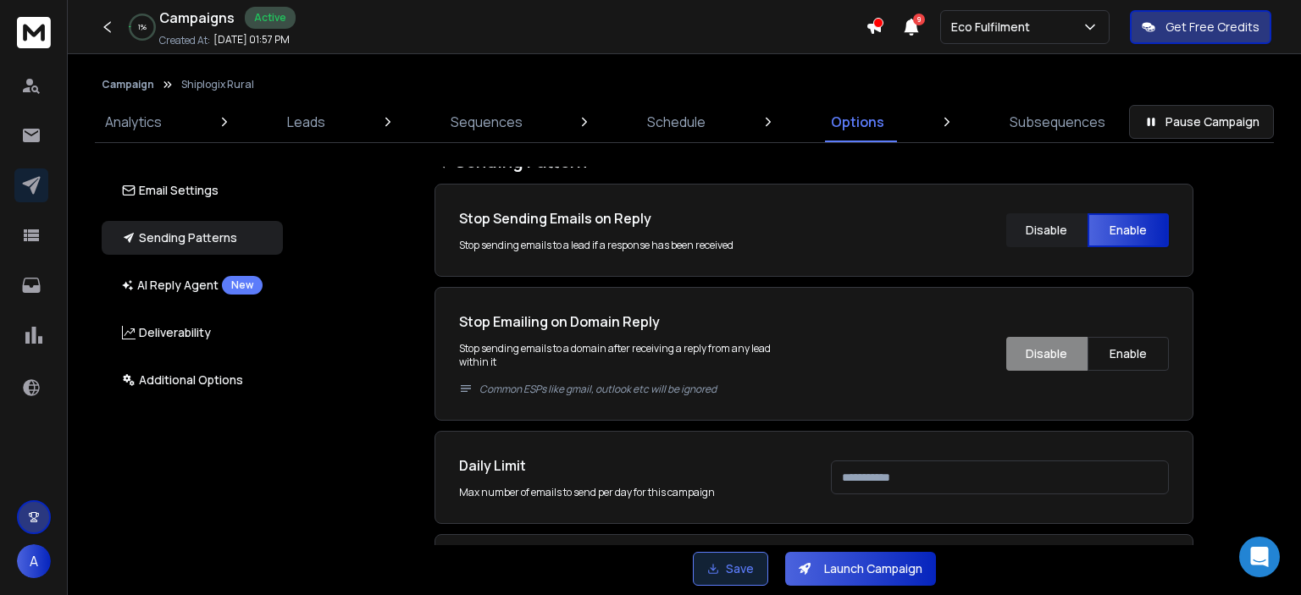
click at [726, 562] on button "Save" at bounding box center [730, 569] width 75 height 34
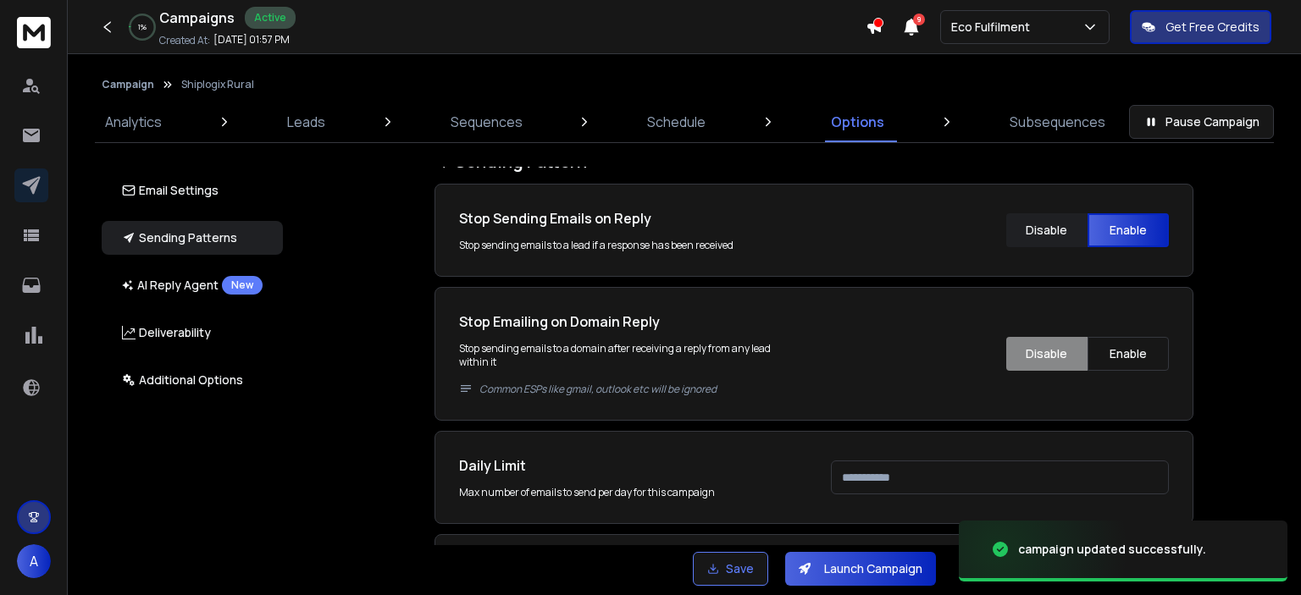
click at [843, 572] on button "Launch Campaign" at bounding box center [860, 569] width 151 height 34
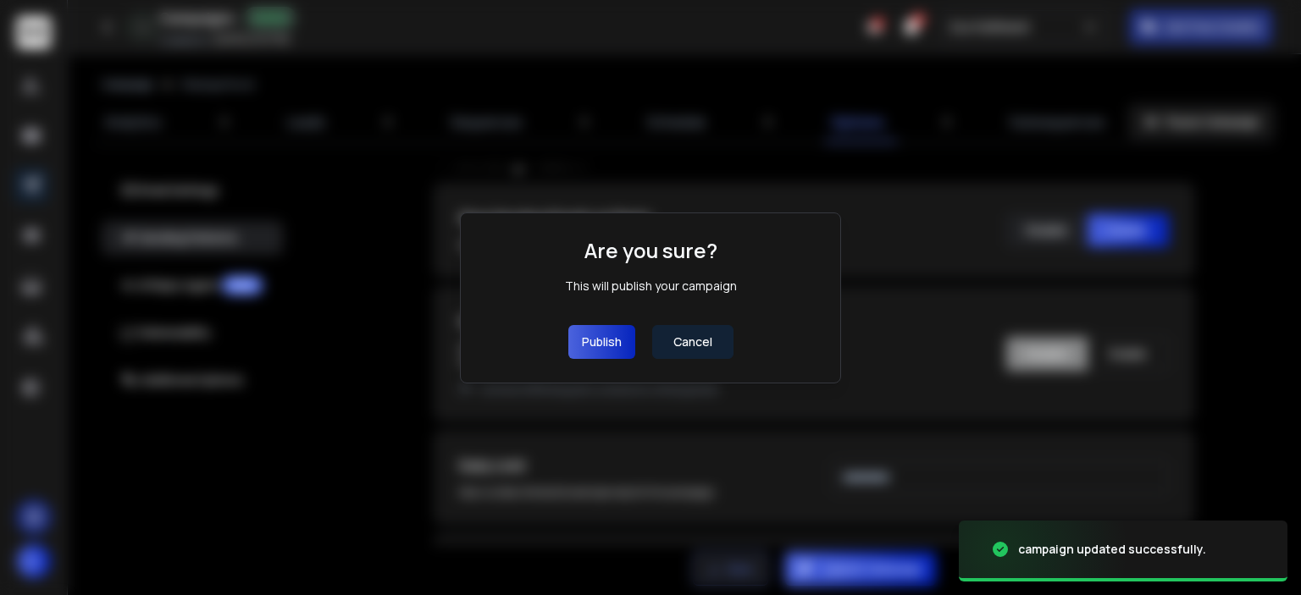
click at [603, 334] on button "Publish" at bounding box center [601, 342] width 67 height 34
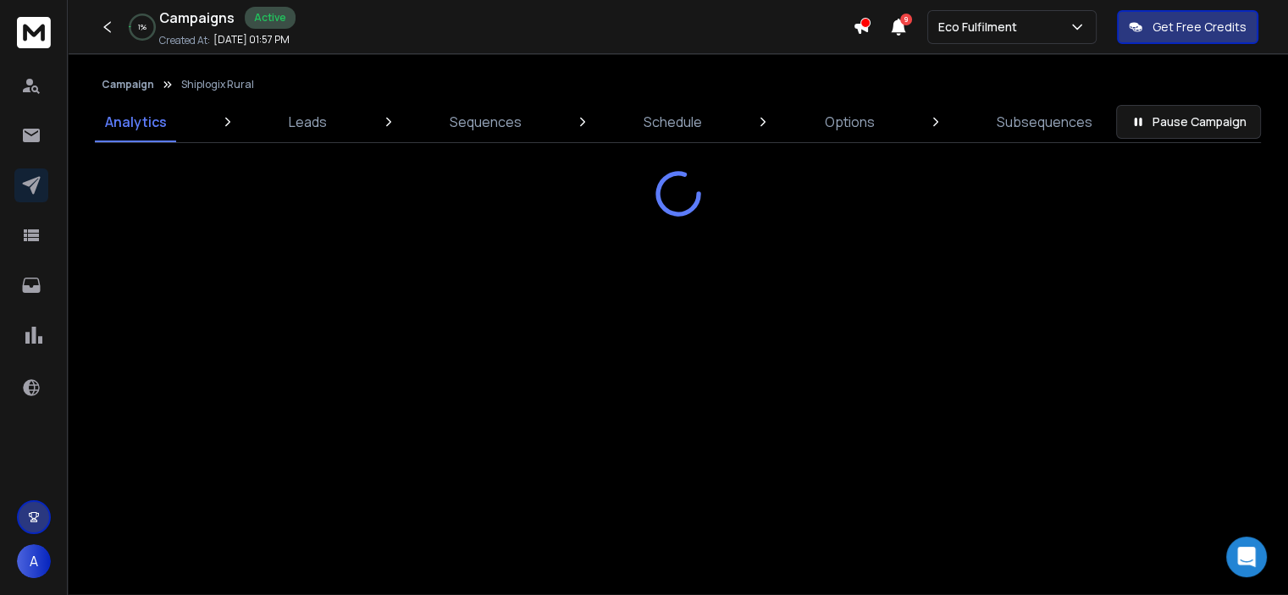
click at [524, 91] on div "Campaign Shiplogix Rural" at bounding box center [678, 84] width 1166 height 27
click at [481, 127] on p "Sequences" at bounding box center [486, 122] width 72 height 20
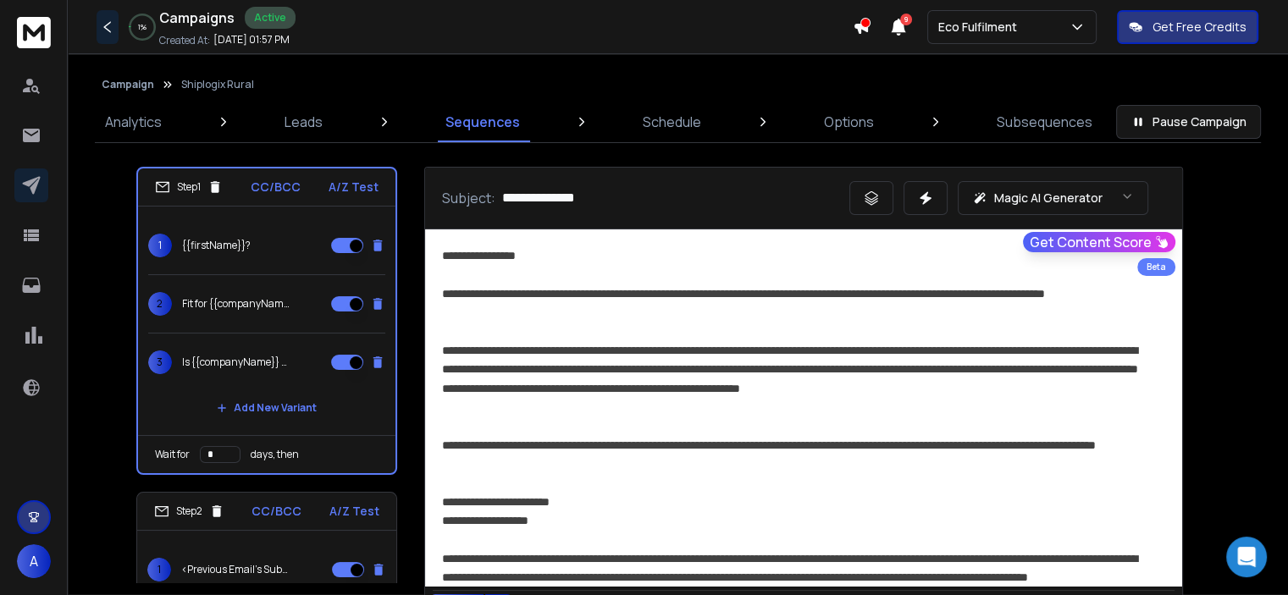
click at [107, 33] on icon at bounding box center [107, 26] width 15 height 15
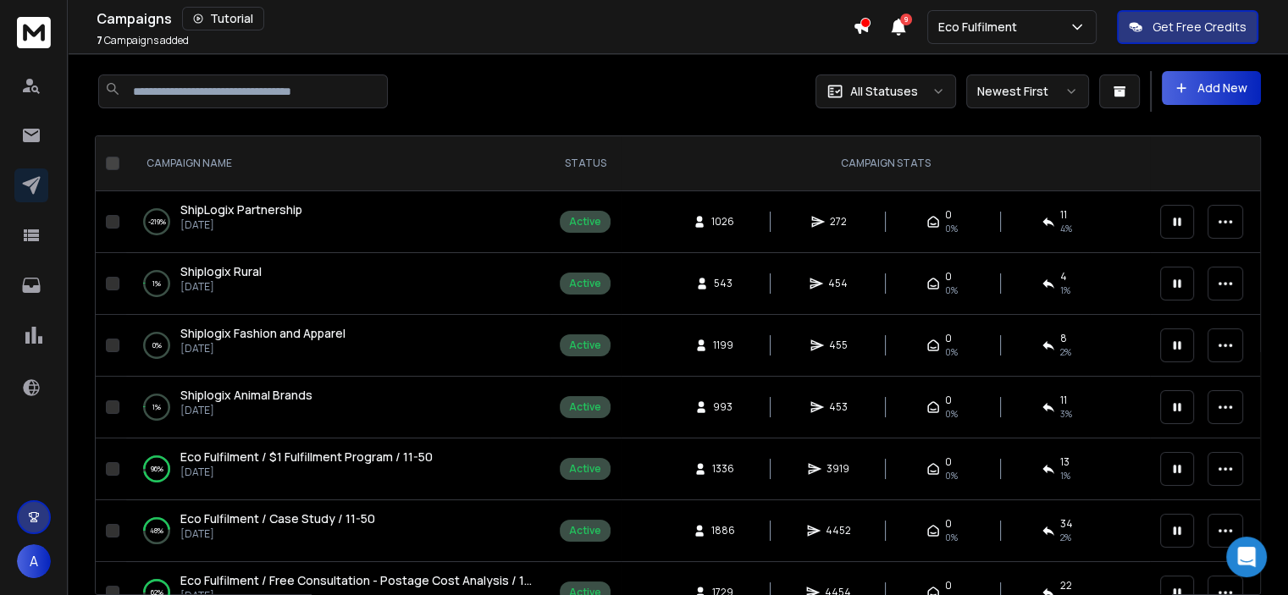
click at [325, 349] on p "[DATE]" at bounding box center [262, 349] width 165 height 14
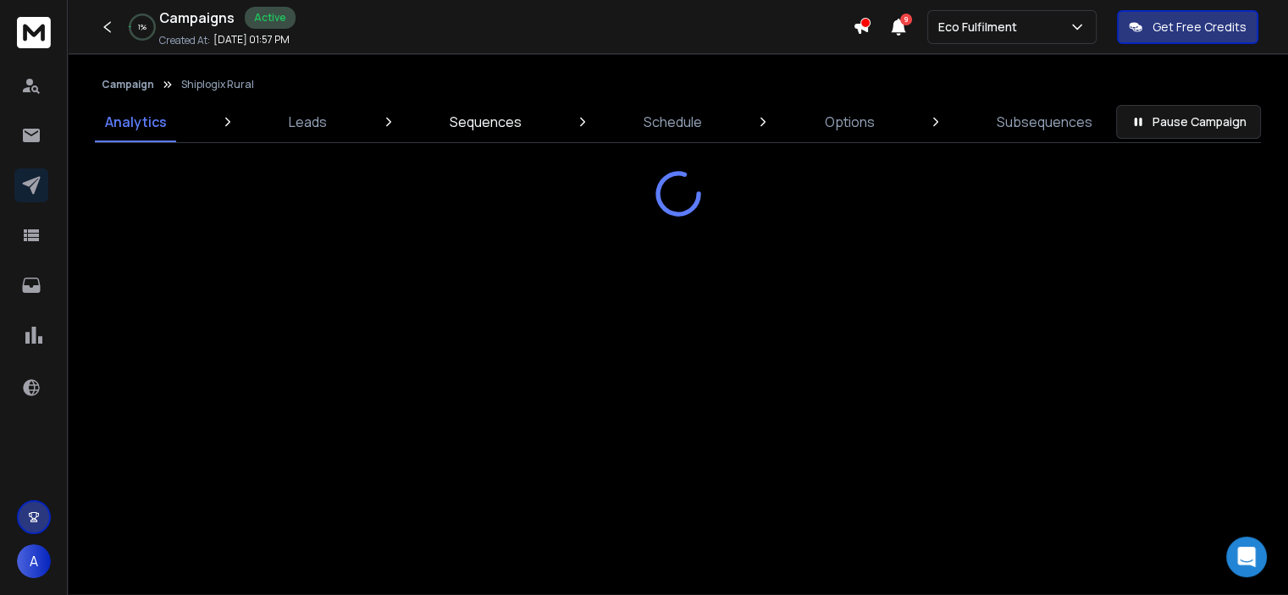
click at [458, 121] on p "Sequences" at bounding box center [486, 122] width 72 height 20
click at [312, 133] on link "Leads" at bounding box center [306, 122] width 58 height 41
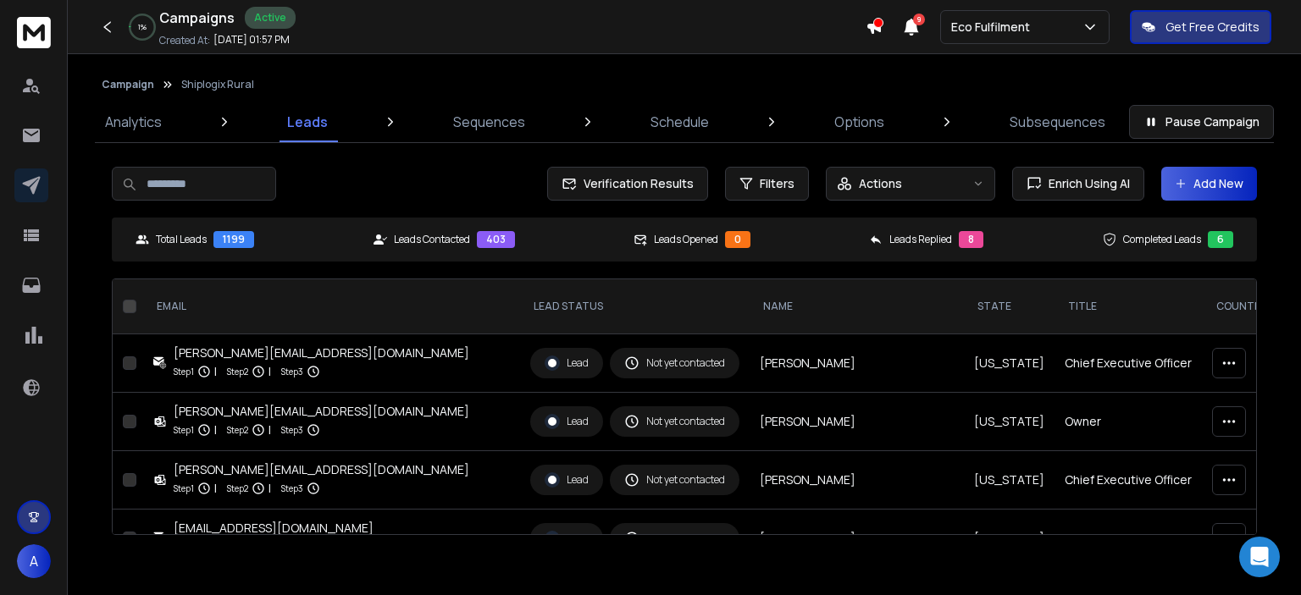
click at [244, 172] on input at bounding box center [194, 184] width 164 height 34
paste input "**********"
type input "**********"
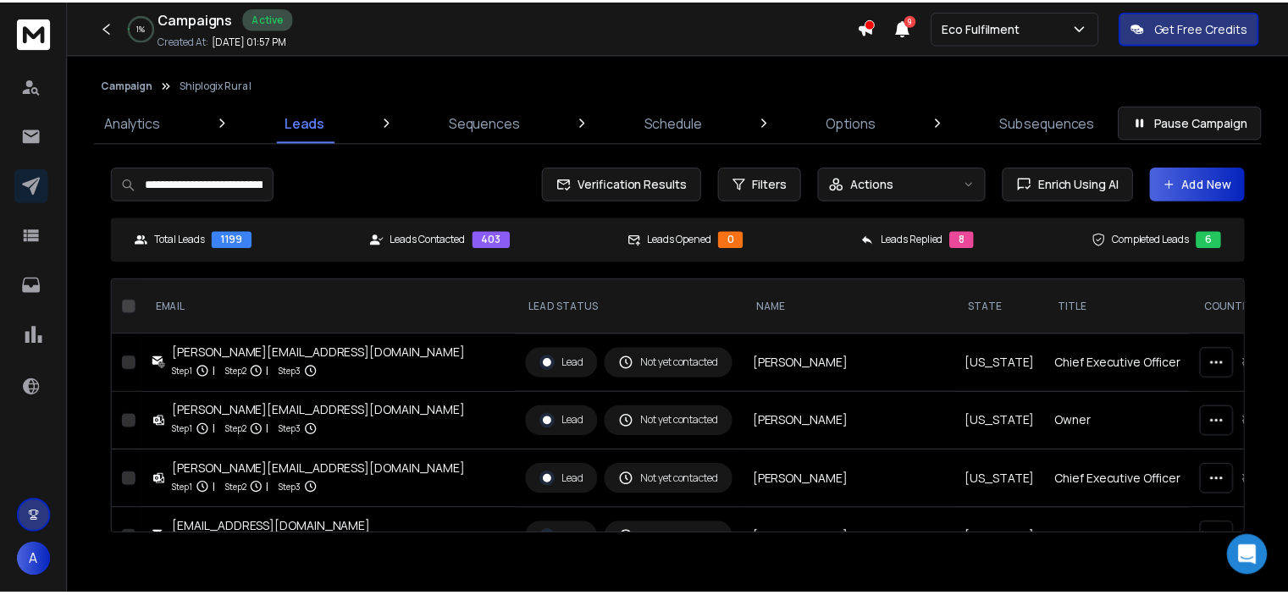
scroll to position [0, 86]
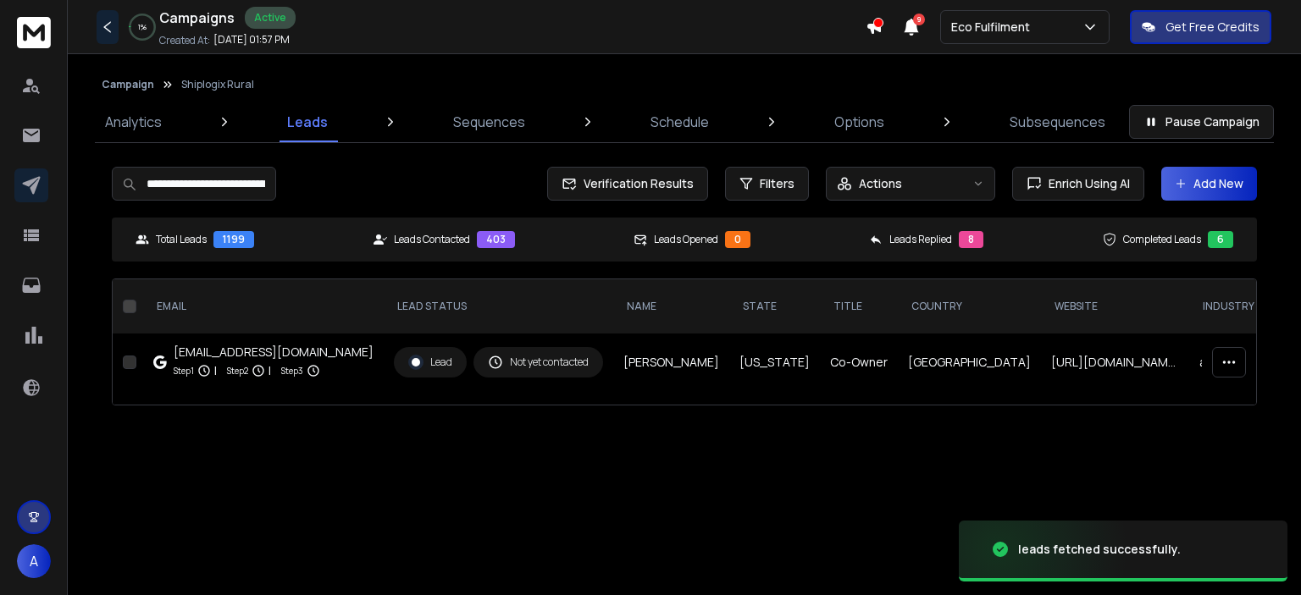
click at [116, 34] on button at bounding box center [108, 27] width 22 height 34
